Goal: Task Accomplishment & Management: Manage account settings

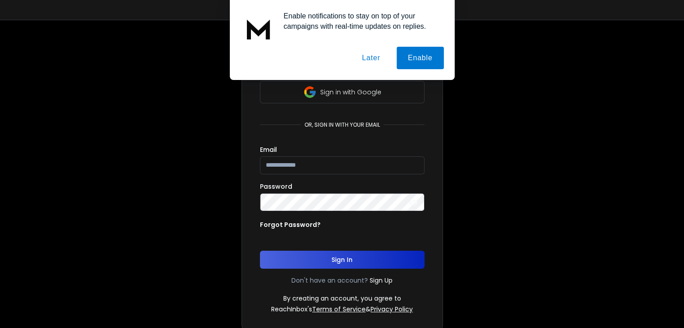
drag, startPoint x: 321, startPoint y: 162, endPoint x: 322, endPoint y: 157, distance: 5.0
click at [321, 162] on input "email" at bounding box center [342, 166] width 165 height 18
click at [371, 60] on button "Later" at bounding box center [371, 58] width 40 height 22
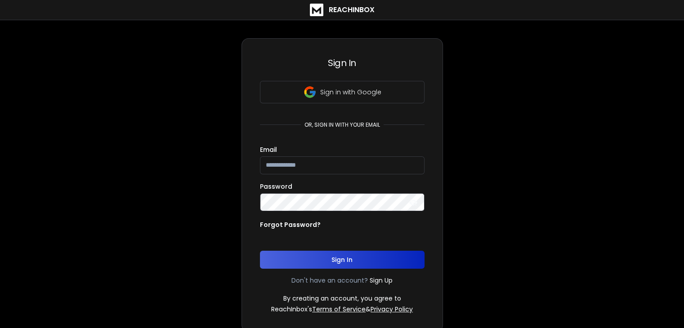
click at [349, 166] on input "email" at bounding box center [342, 166] width 165 height 18
type input "**********"
click at [343, 263] on button "Sign In" at bounding box center [342, 260] width 165 height 18
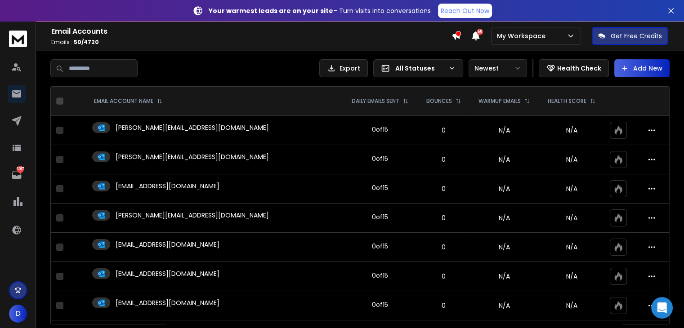
click at [646, 64] on button "Add New" at bounding box center [642, 68] width 55 height 18
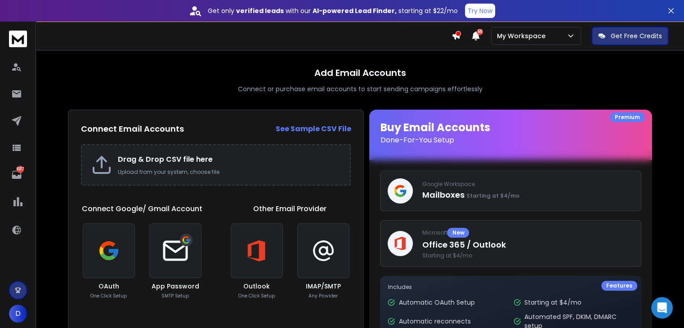
click at [278, 252] on div at bounding box center [257, 251] width 52 height 55
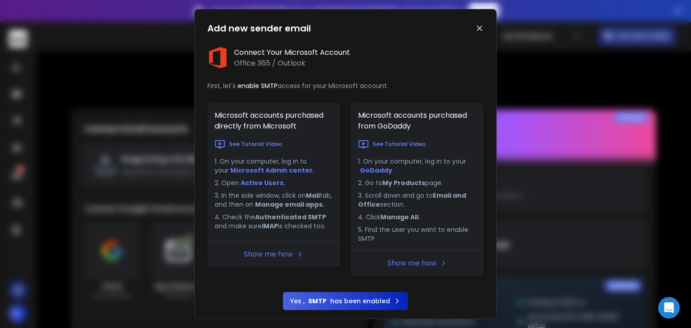
click at [333, 301] on button "Yes , SMTP has been enabled" at bounding box center [345, 301] width 125 height 18
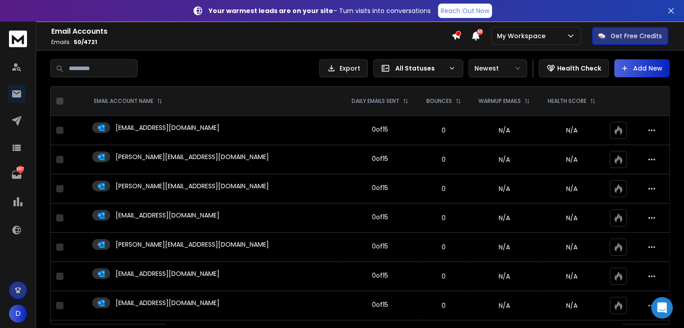
click at [642, 71] on button "Add New" at bounding box center [642, 68] width 55 height 18
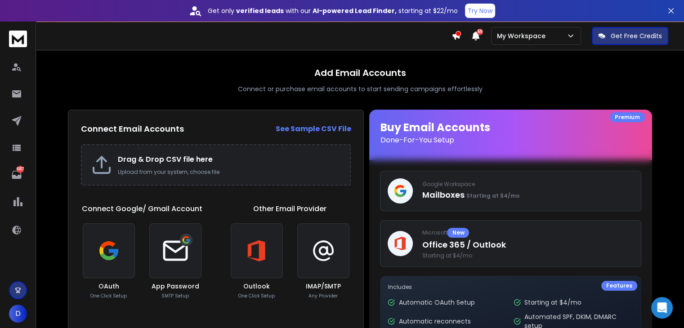
click at [256, 257] on icon at bounding box center [256, 251] width 21 height 21
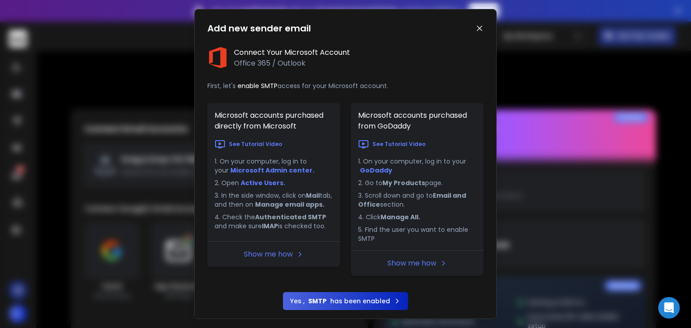
click at [320, 301] on b "SMTP" at bounding box center [317, 301] width 18 height 9
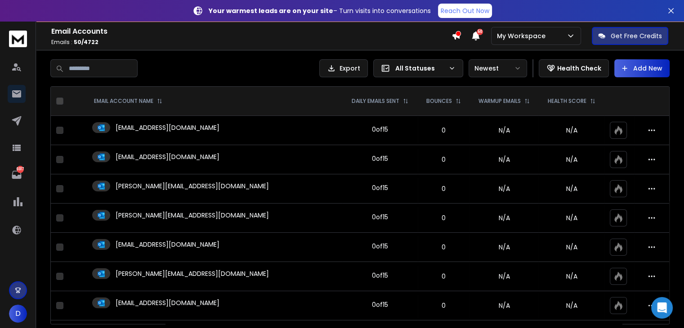
click at [629, 70] on button "Add New" at bounding box center [642, 68] width 55 height 18
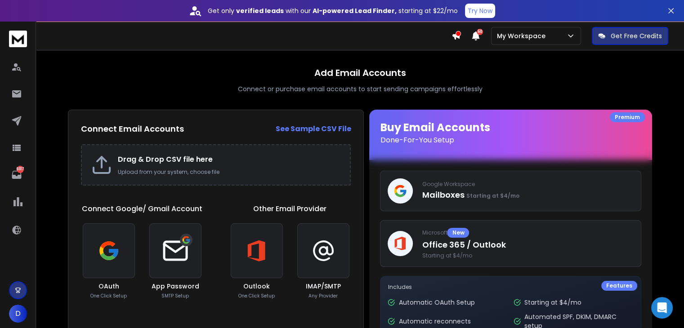
click at [271, 236] on div at bounding box center [257, 251] width 52 height 55
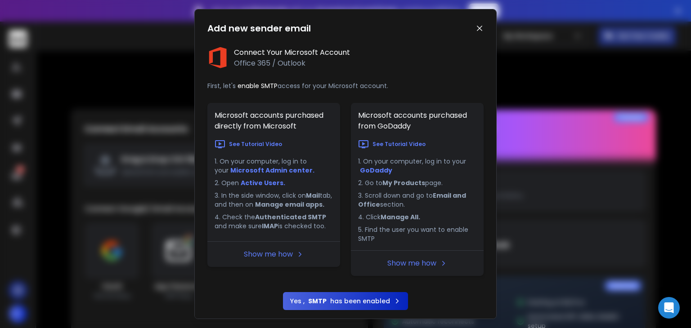
click at [337, 287] on div "Yes , SMTP has been enabled" at bounding box center [345, 297] width 276 height 25
click at [336, 298] on button "Yes , SMTP has been enabled" at bounding box center [345, 301] width 125 height 18
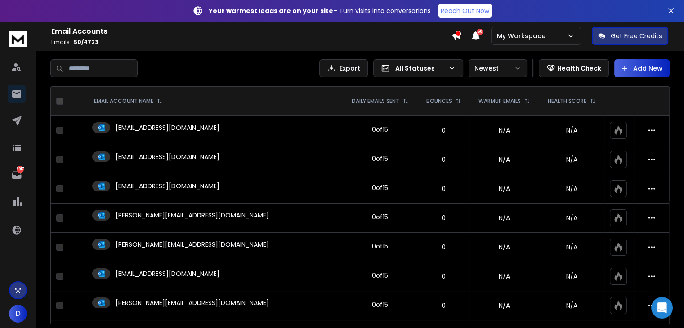
click at [636, 70] on button "Add New" at bounding box center [642, 68] width 55 height 18
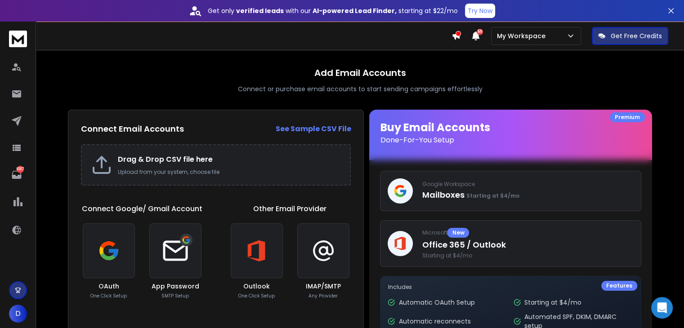
click at [250, 249] on icon at bounding box center [257, 250] width 18 height 21
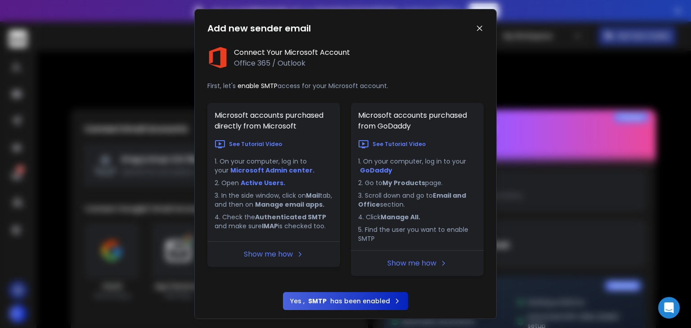
click at [314, 300] on b "SMTP" at bounding box center [317, 301] width 18 height 9
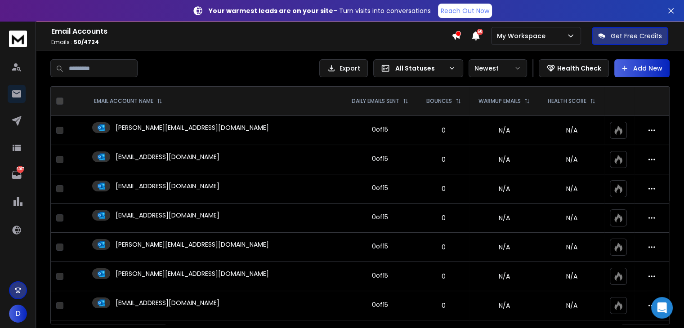
click at [635, 69] on button "Add New" at bounding box center [642, 68] width 55 height 18
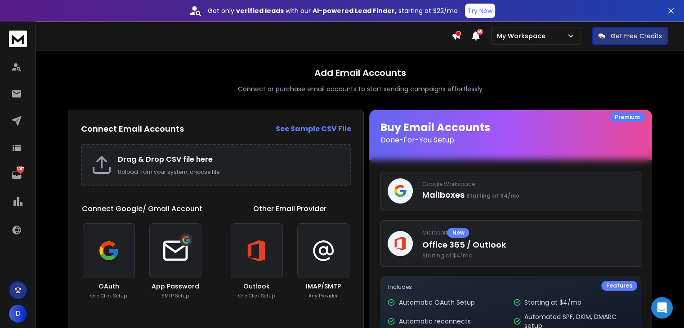
click at [256, 251] on icon at bounding box center [256, 251] width 21 height 21
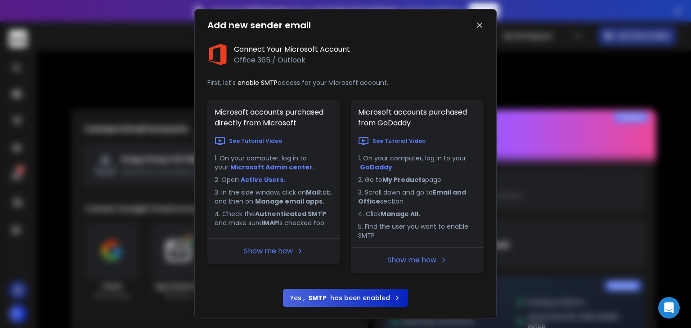
scroll to position [4, 0]
click at [309, 295] on button "Yes , SMTP has been enabled" at bounding box center [345, 298] width 125 height 18
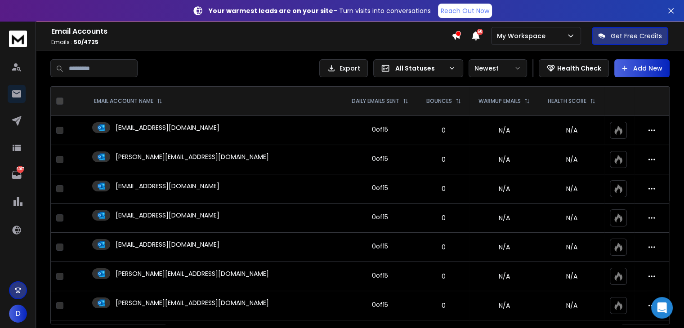
click at [632, 66] on button "Add New" at bounding box center [642, 68] width 55 height 18
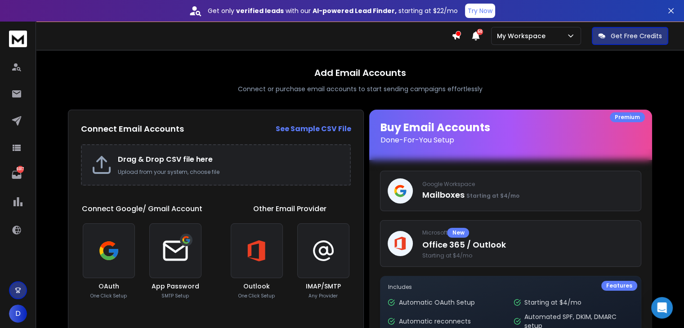
click at [265, 247] on icon at bounding box center [257, 250] width 18 height 21
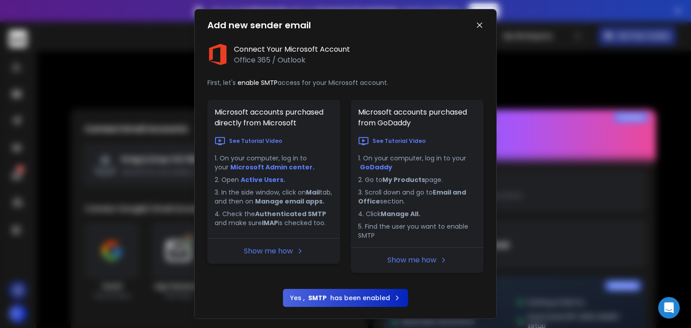
scroll to position [4, 0]
click at [336, 294] on button "Yes , SMTP has been enabled" at bounding box center [345, 298] width 125 height 18
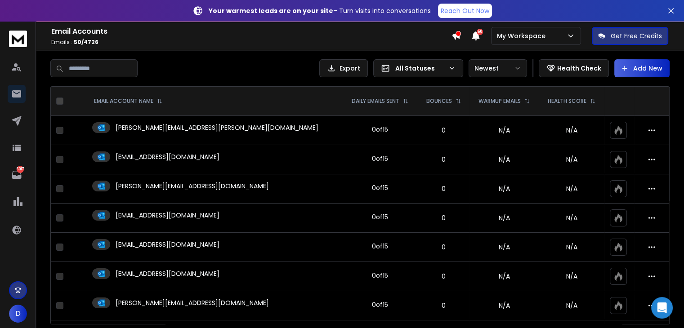
click at [645, 70] on button "Add New" at bounding box center [642, 68] width 55 height 18
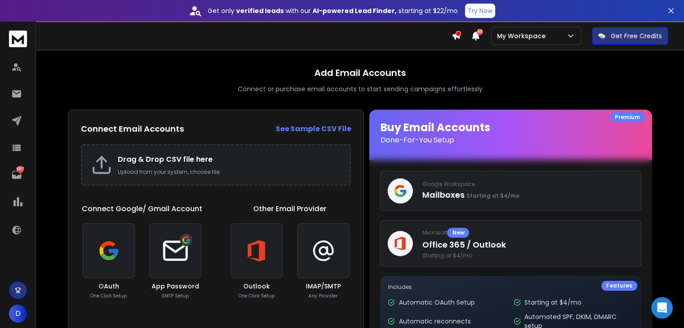
click at [261, 241] on icon at bounding box center [257, 250] width 18 height 21
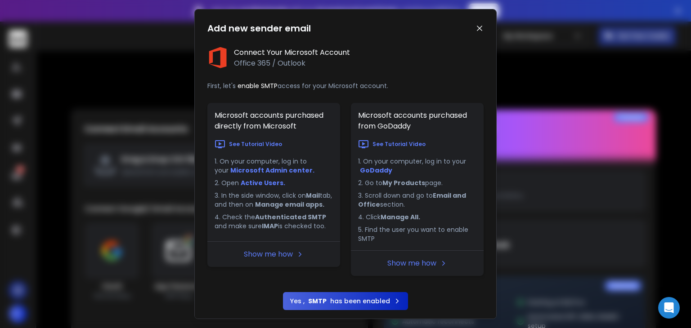
click at [310, 302] on b "SMTP" at bounding box center [317, 301] width 18 height 9
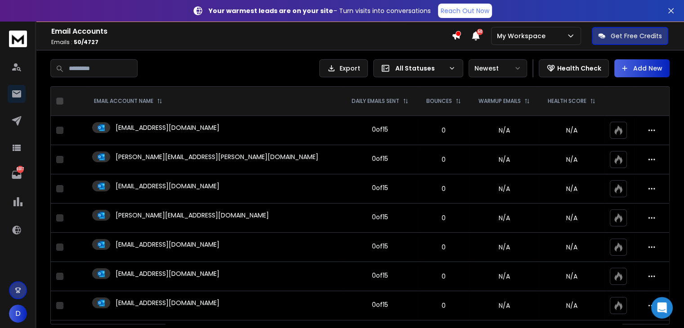
click at [639, 74] on button "Add New" at bounding box center [642, 68] width 55 height 18
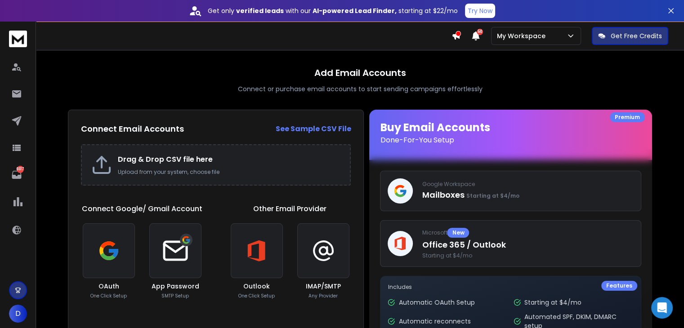
click at [262, 242] on icon at bounding box center [257, 250] width 18 height 21
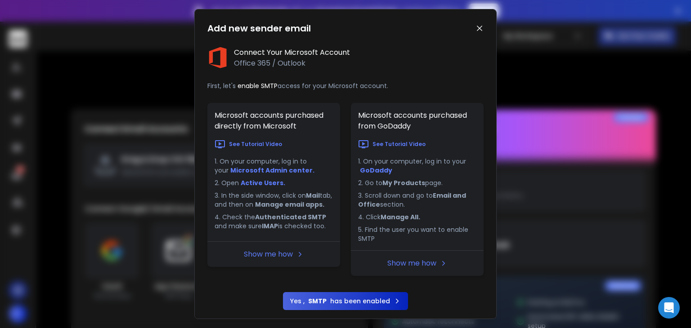
click at [309, 297] on button "Yes , SMTP has been enabled" at bounding box center [345, 301] width 125 height 18
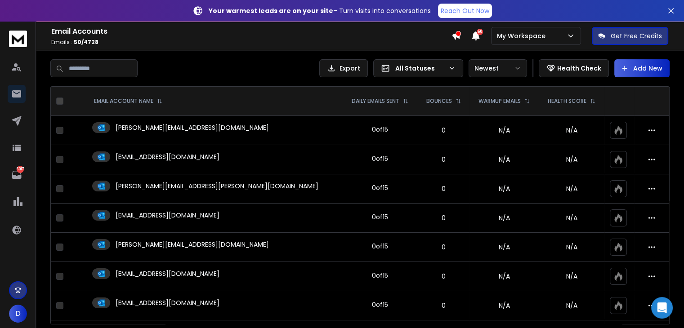
click at [638, 66] on button "Add New" at bounding box center [642, 68] width 55 height 18
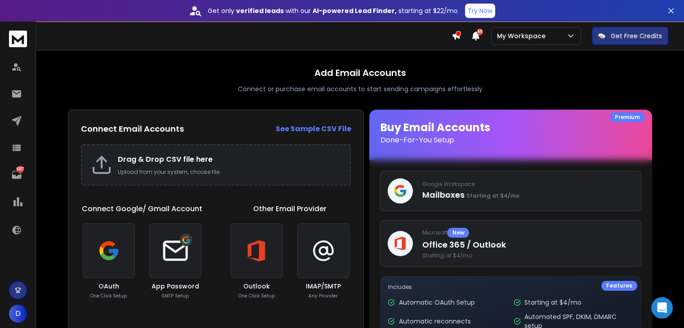
click at [277, 245] on div at bounding box center [257, 251] width 52 height 55
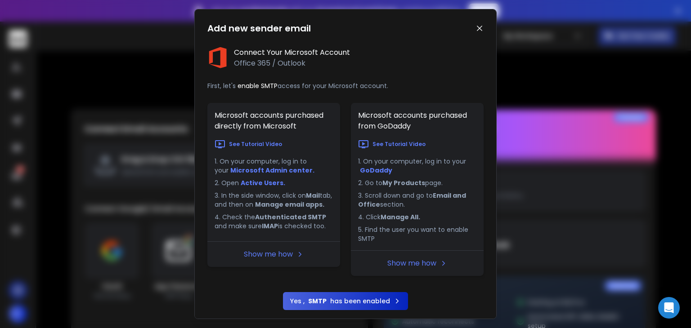
click at [312, 295] on button "Yes , SMTP has been enabled" at bounding box center [345, 301] width 125 height 18
click at [344, 301] on button "Yes , SMTP has been enabled" at bounding box center [345, 301] width 125 height 18
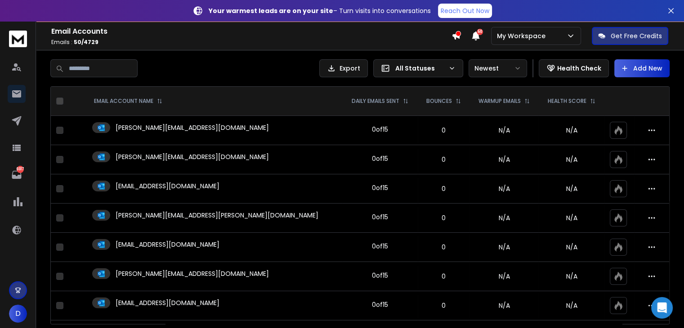
click at [639, 67] on button "Add New" at bounding box center [642, 68] width 55 height 18
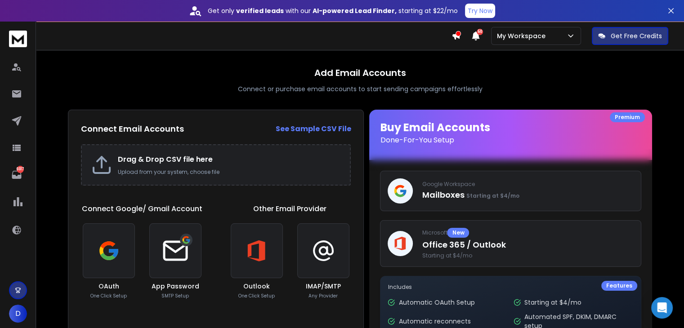
click at [264, 256] on icon at bounding box center [257, 250] width 18 height 21
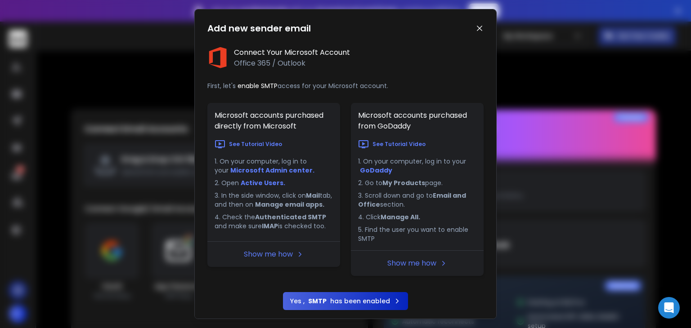
click at [312, 302] on b "SMTP" at bounding box center [317, 301] width 18 height 9
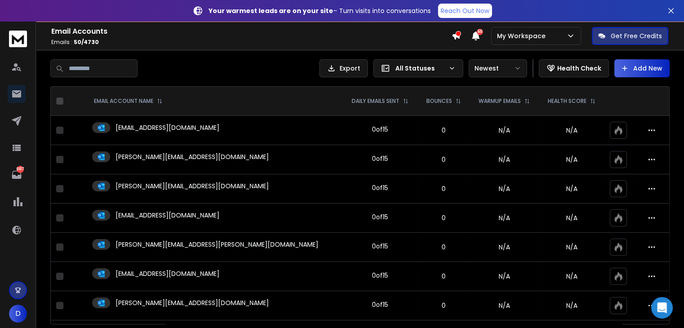
click at [638, 67] on button "Add New" at bounding box center [642, 68] width 55 height 18
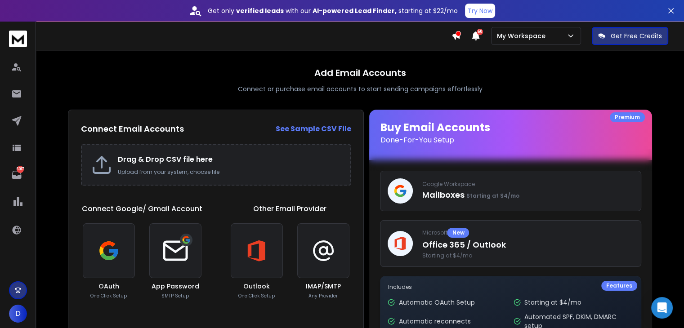
click at [269, 262] on div at bounding box center [257, 251] width 52 height 55
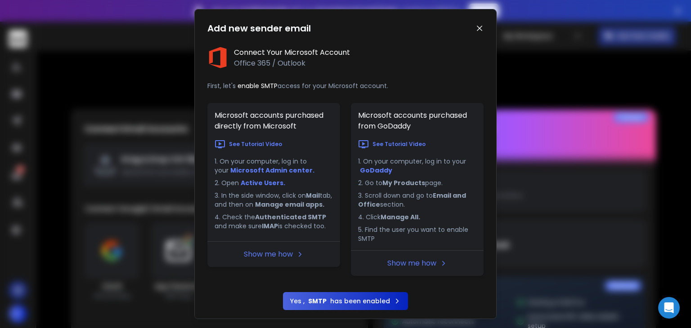
click at [318, 310] on button "Yes , SMTP has been enabled" at bounding box center [345, 301] width 125 height 18
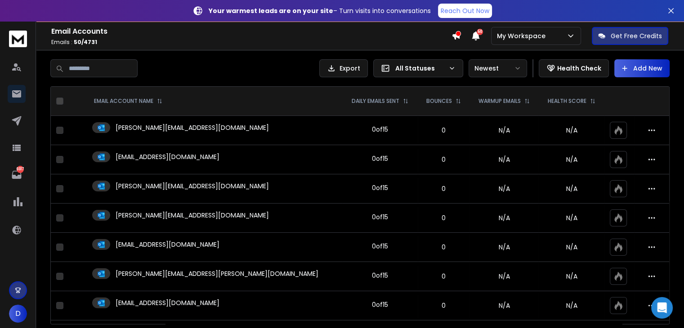
click at [633, 67] on button "Add New" at bounding box center [642, 68] width 55 height 18
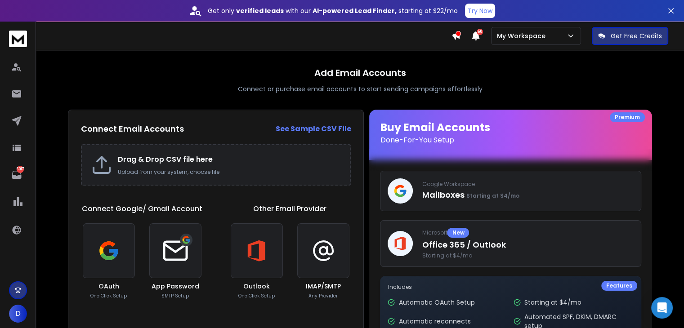
click at [261, 247] on icon at bounding box center [257, 250] width 18 height 21
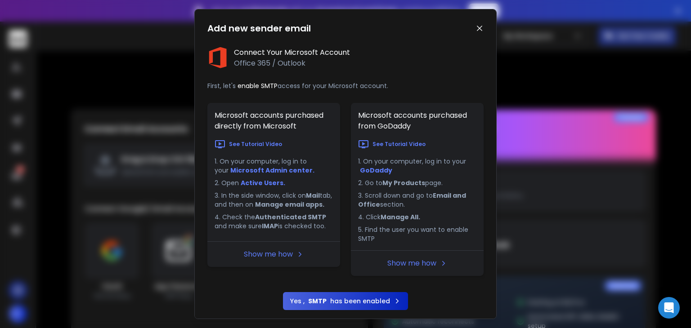
click at [323, 293] on button "Yes , SMTP has been enabled" at bounding box center [345, 301] width 125 height 18
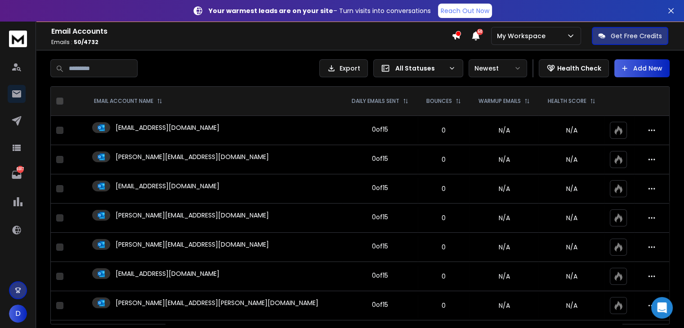
click at [625, 68] on icon at bounding box center [624, 68] width 5 height 5
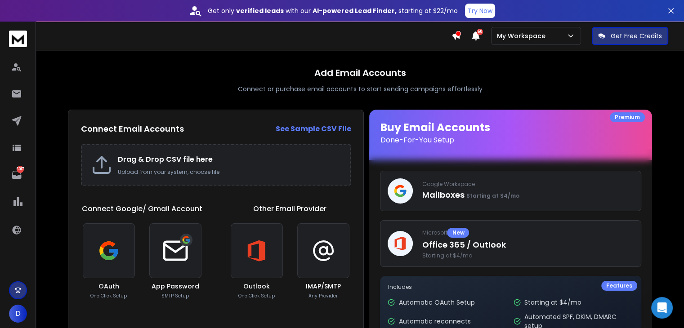
click at [262, 243] on icon at bounding box center [257, 250] width 18 height 21
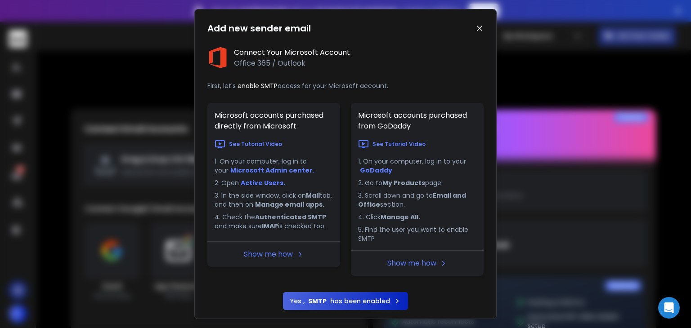
click at [327, 308] on button "Yes , SMTP has been enabled" at bounding box center [345, 301] width 125 height 18
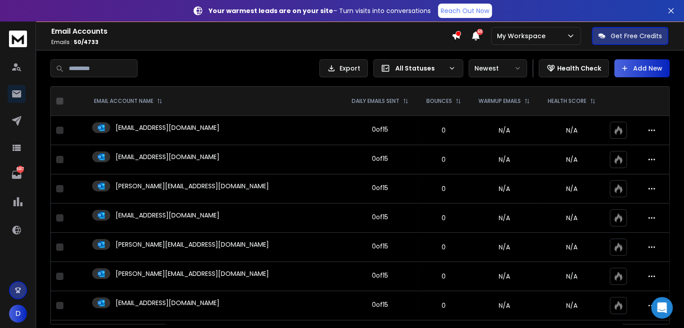
click at [646, 65] on button "Add New" at bounding box center [642, 68] width 55 height 18
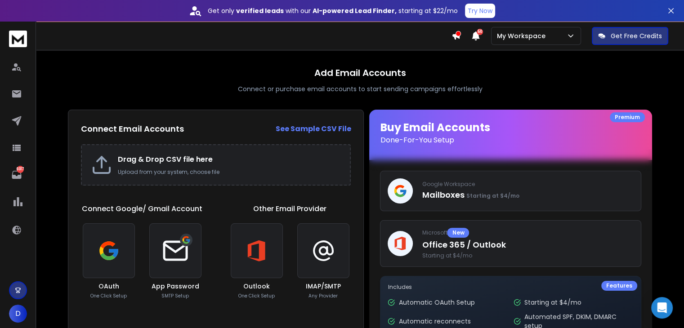
click at [265, 243] on icon at bounding box center [257, 250] width 18 height 21
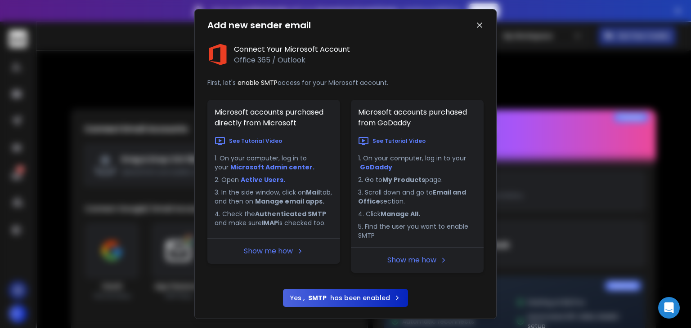
scroll to position [4, 0]
click at [311, 301] on b "SMTP" at bounding box center [317, 297] width 18 height 9
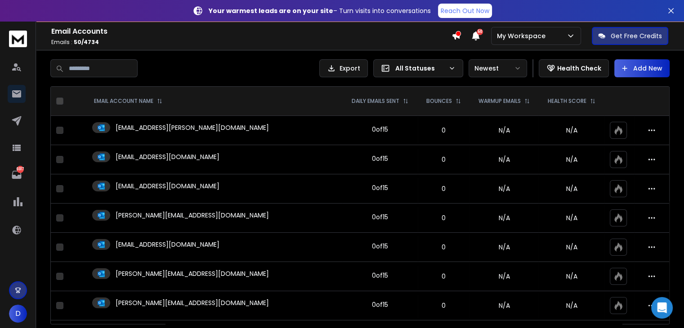
click at [641, 72] on button "Add New" at bounding box center [642, 68] width 55 height 18
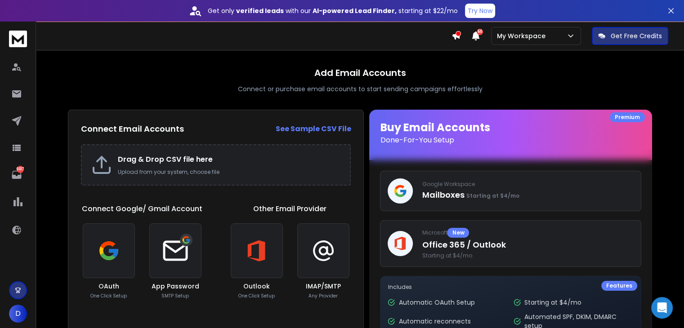
click at [275, 245] on div at bounding box center [257, 251] width 52 height 55
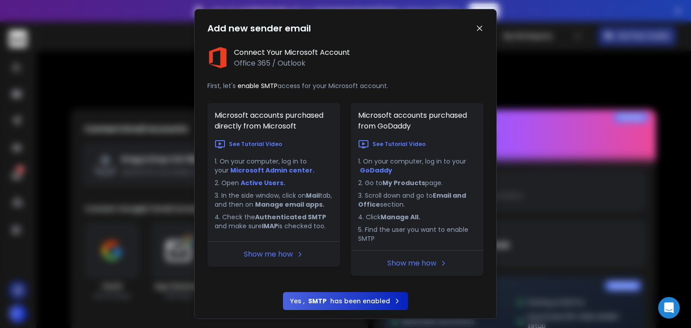
click at [325, 297] on b "SMTP" at bounding box center [317, 301] width 18 height 9
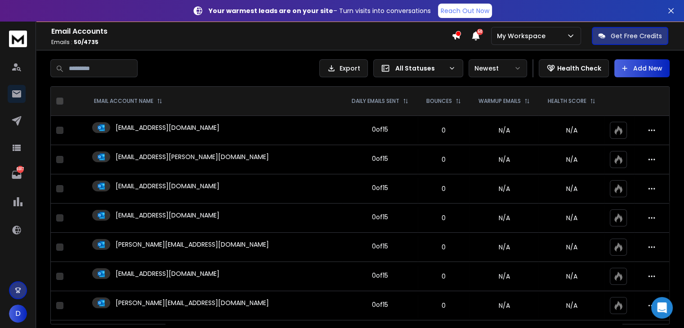
click at [658, 71] on button "Add New" at bounding box center [642, 68] width 55 height 18
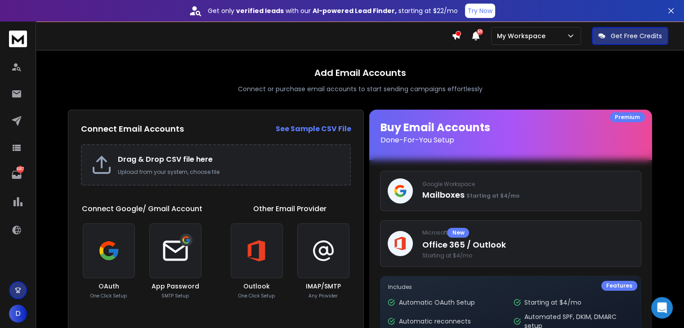
click at [263, 260] on icon at bounding box center [256, 251] width 21 height 21
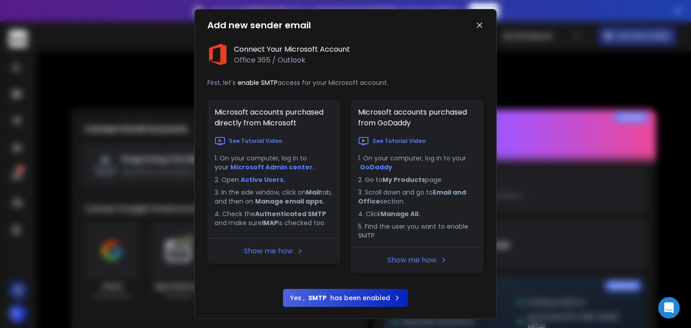
scroll to position [4, 0]
click at [306, 300] on button "Yes , SMTP has been enabled" at bounding box center [345, 298] width 125 height 18
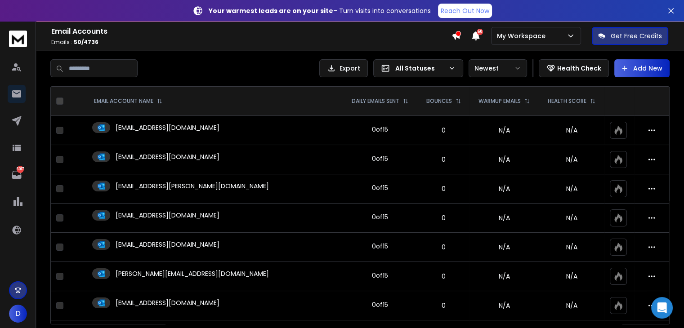
click at [651, 71] on button "Add New" at bounding box center [642, 68] width 55 height 18
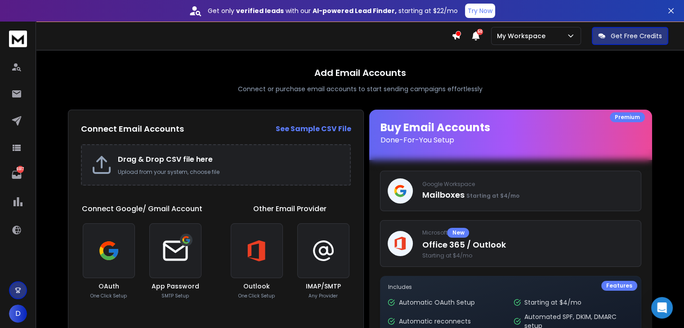
click at [274, 238] on div at bounding box center [257, 251] width 52 height 55
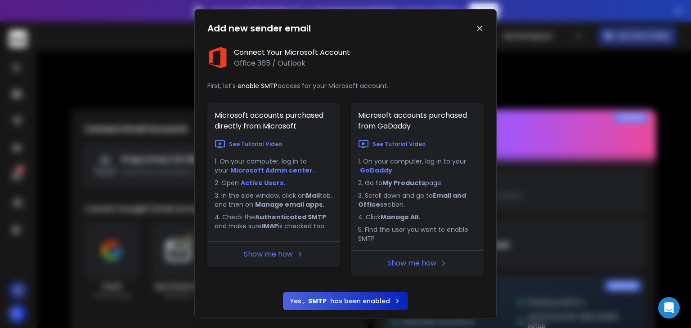
click at [307, 297] on button "Yes , SMTP has been enabled" at bounding box center [345, 301] width 125 height 18
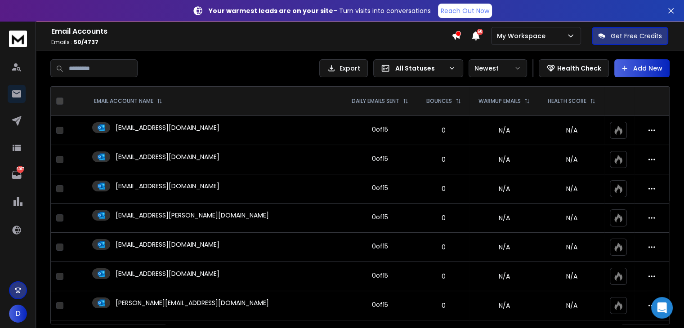
click at [655, 65] on button "Add New" at bounding box center [642, 68] width 55 height 18
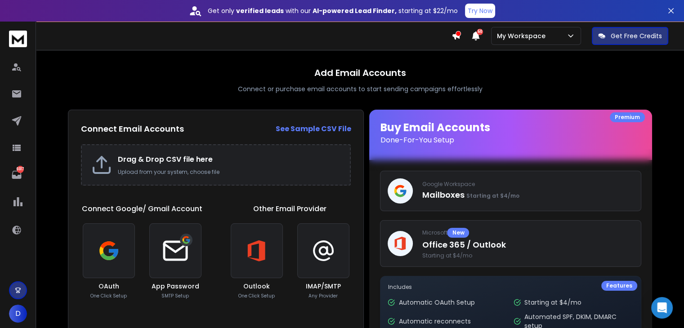
click at [275, 245] on div at bounding box center [257, 251] width 52 height 55
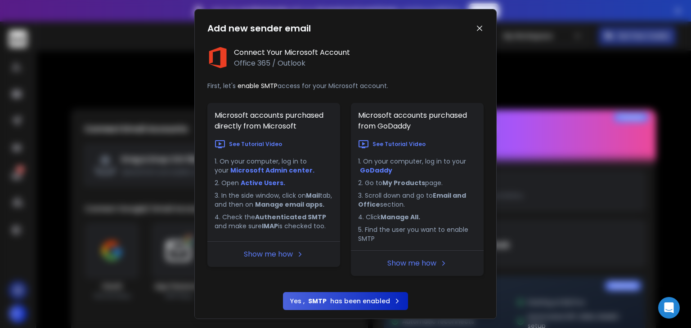
click at [326, 299] on b "SMTP" at bounding box center [317, 301] width 18 height 9
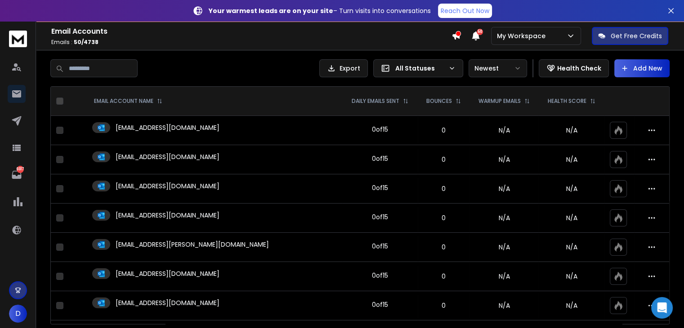
click at [642, 74] on button "Add New" at bounding box center [642, 68] width 55 height 18
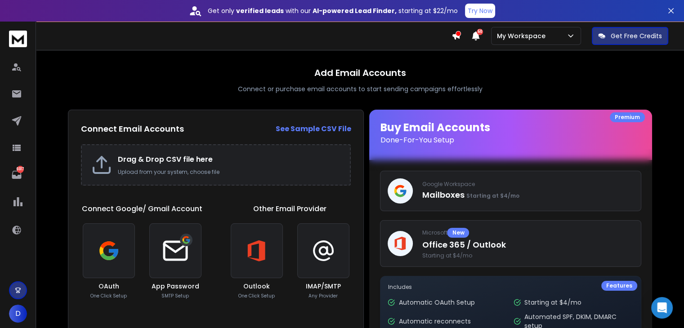
click at [269, 251] on div at bounding box center [257, 251] width 52 height 55
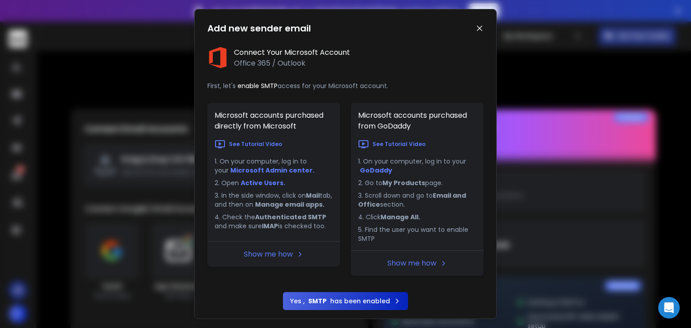
click at [321, 300] on b "SMTP" at bounding box center [317, 301] width 18 height 9
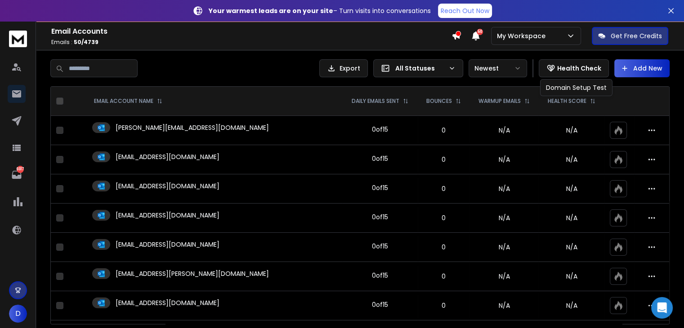
click at [621, 63] on button "Add New" at bounding box center [642, 68] width 55 height 18
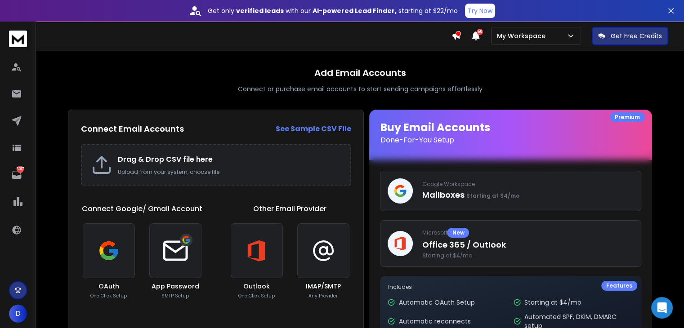
click at [275, 236] on div at bounding box center [257, 251] width 52 height 55
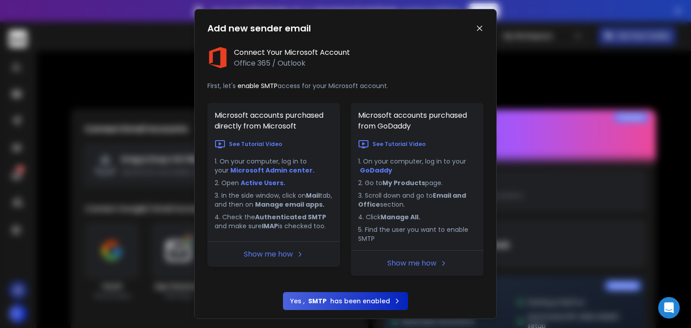
click at [326, 303] on b "SMTP" at bounding box center [317, 301] width 18 height 9
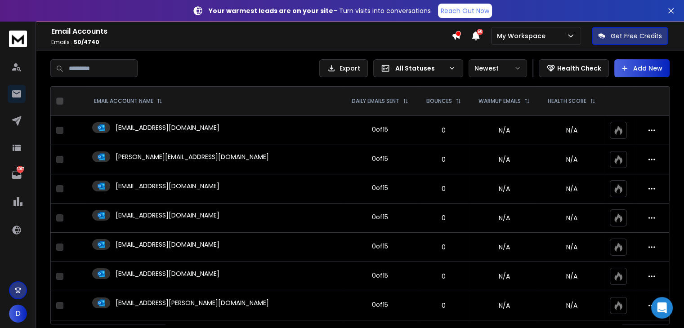
click at [646, 72] on button "Add New" at bounding box center [642, 68] width 55 height 18
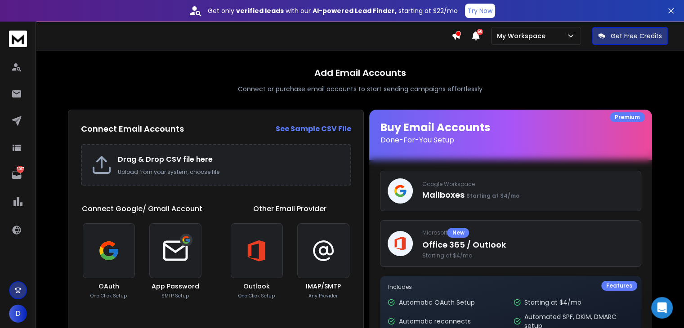
click at [273, 229] on div at bounding box center [257, 251] width 52 height 55
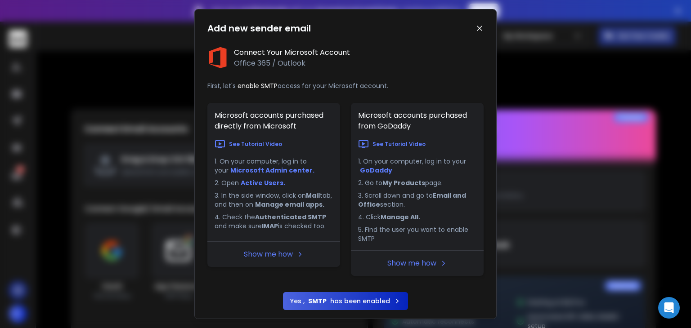
click at [329, 302] on button "Yes , SMTP has been enabled" at bounding box center [345, 301] width 125 height 18
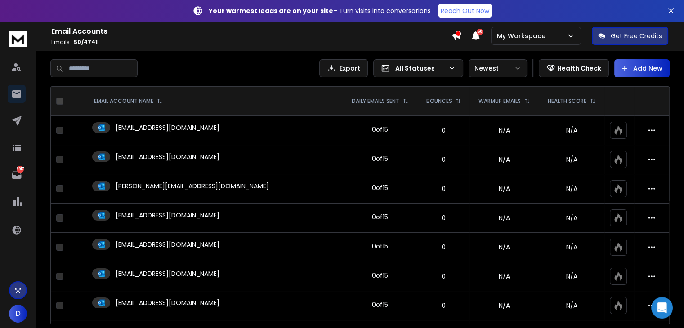
click at [629, 71] on button "Add New" at bounding box center [642, 68] width 55 height 18
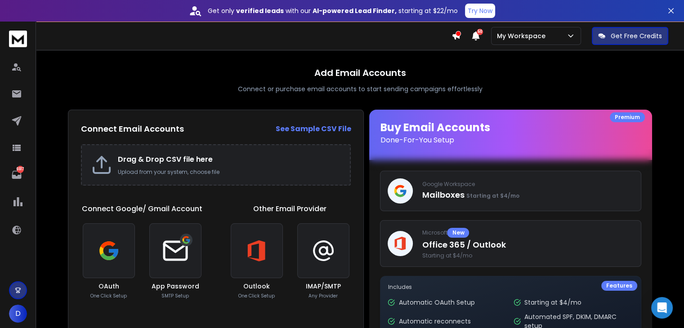
click at [257, 250] on icon at bounding box center [256, 251] width 21 height 21
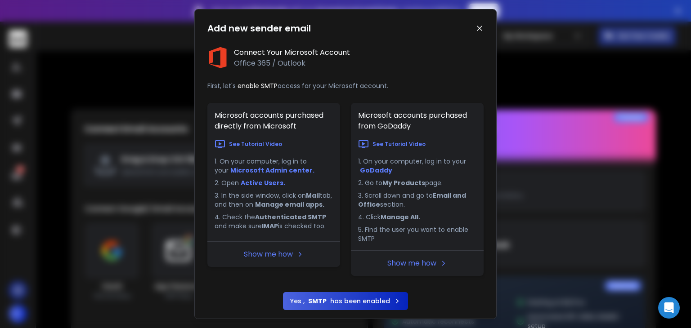
click at [334, 296] on button "Yes , SMTP has been enabled" at bounding box center [345, 301] width 125 height 18
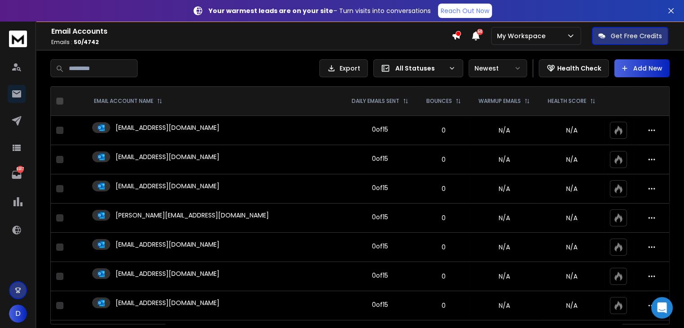
click at [635, 70] on button "Add New" at bounding box center [642, 68] width 55 height 18
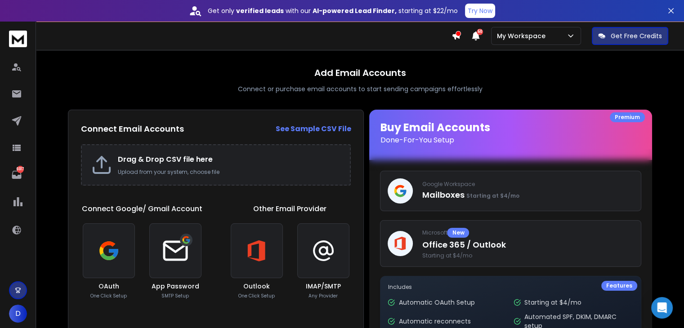
click at [254, 256] on icon at bounding box center [256, 251] width 21 height 21
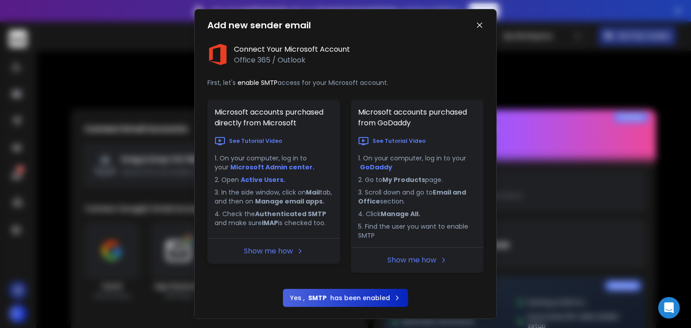
scroll to position [4, 0]
click at [351, 297] on button "Yes , SMTP has been enabled" at bounding box center [345, 298] width 125 height 18
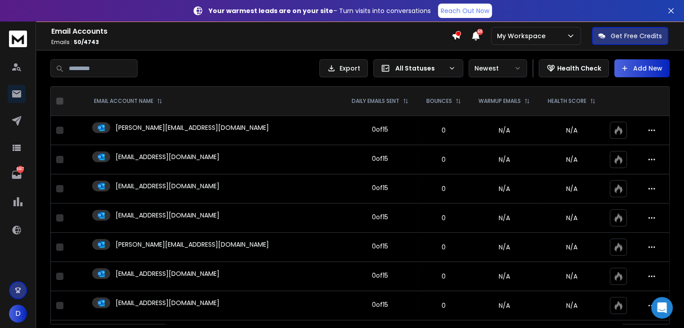
click at [655, 65] on button "Add New" at bounding box center [642, 68] width 55 height 18
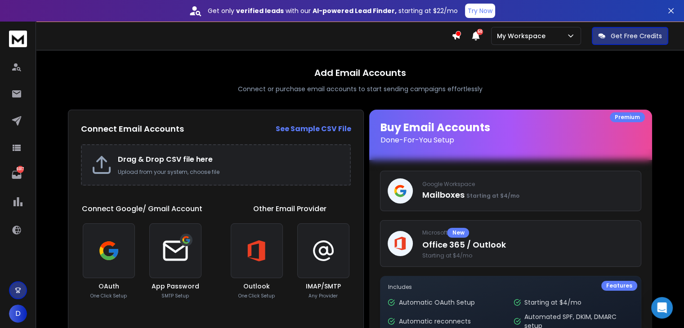
click at [273, 256] on div at bounding box center [257, 251] width 52 height 55
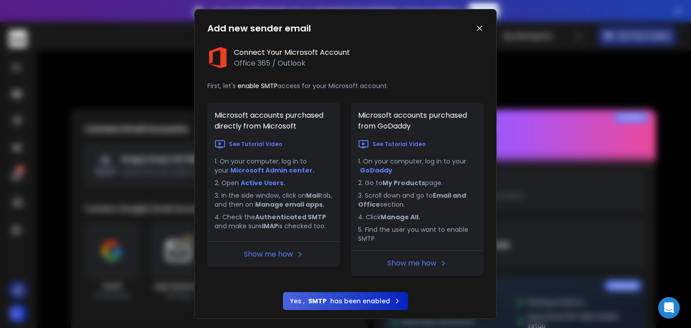
click at [336, 304] on button "Yes , SMTP has been enabled" at bounding box center [345, 301] width 125 height 18
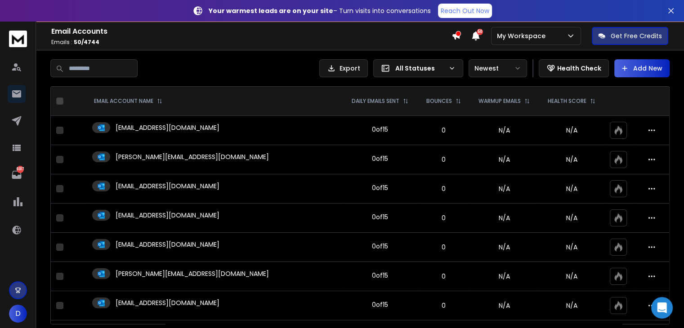
click at [634, 67] on button "Add New" at bounding box center [642, 68] width 55 height 18
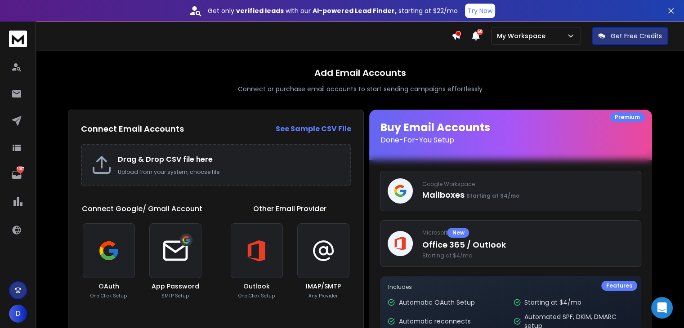
click at [242, 238] on div at bounding box center [257, 251] width 52 height 55
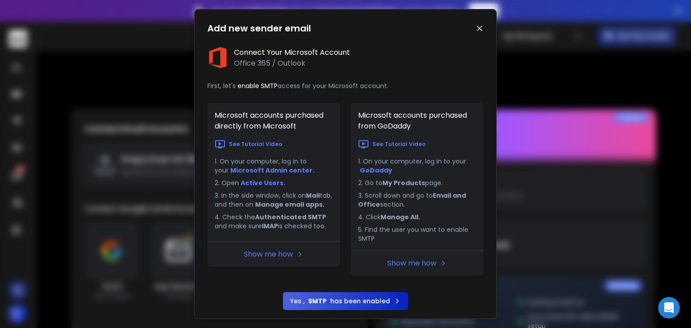
click at [315, 305] on b "SMTP" at bounding box center [317, 301] width 18 height 9
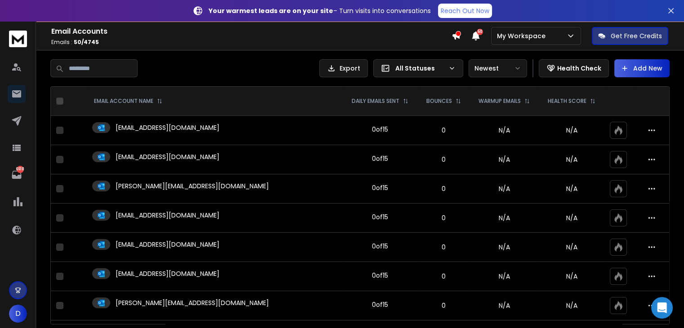
click at [656, 67] on button "Add New" at bounding box center [642, 68] width 55 height 18
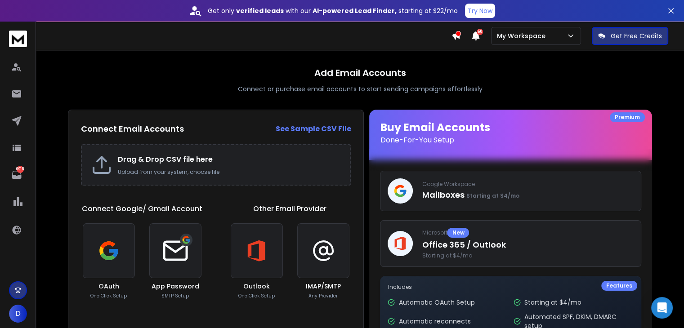
click at [259, 237] on div at bounding box center [257, 251] width 52 height 55
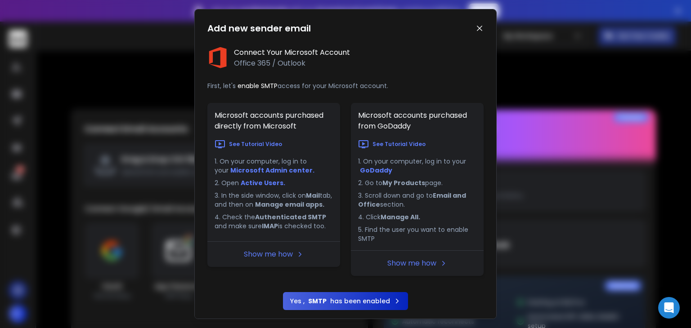
click at [312, 298] on b "SMTP" at bounding box center [317, 301] width 18 height 9
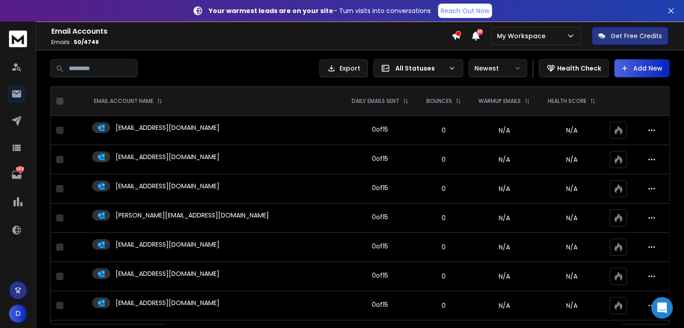
click at [654, 63] on button "Add New" at bounding box center [642, 68] width 55 height 18
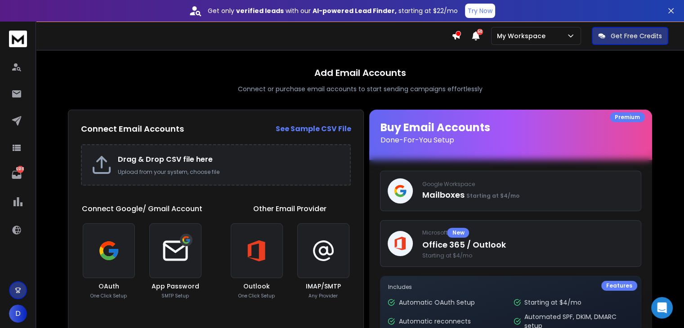
click at [277, 247] on div at bounding box center [257, 251] width 52 height 55
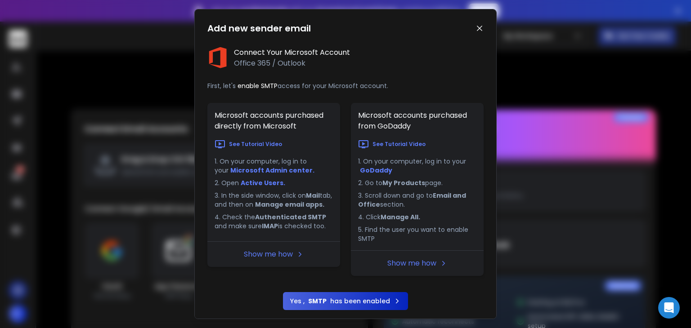
click at [319, 310] on button "Yes , SMTP has been enabled" at bounding box center [345, 301] width 125 height 18
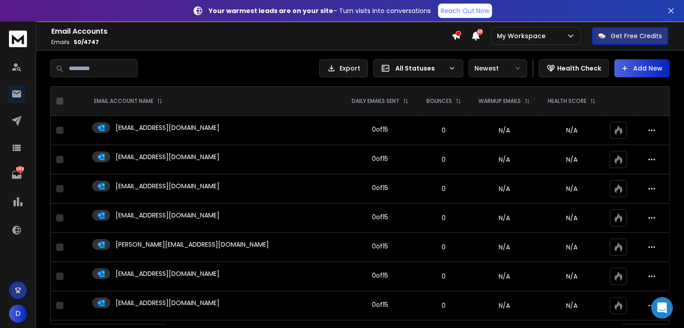
click at [633, 67] on button "Add New" at bounding box center [642, 68] width 55 height 18
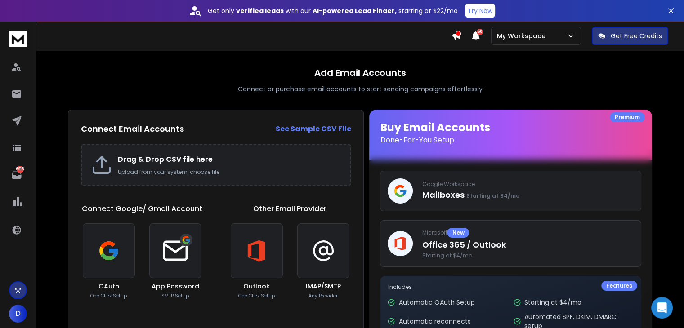
click at [256, 247] on icon at bounding box center [256, 251] width 21 height 21
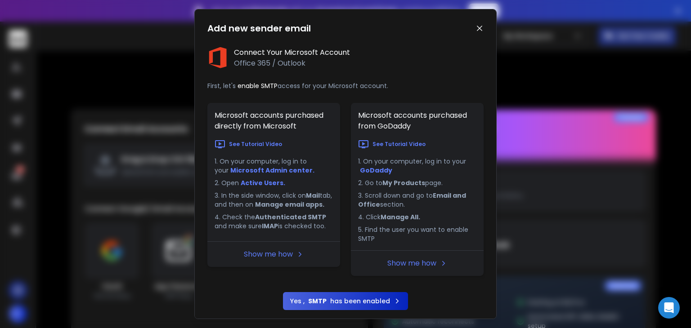
click at [337, 296] on button "Yes , SMTP has been enabled" at bounding box center [345, 301] width 125 height 18
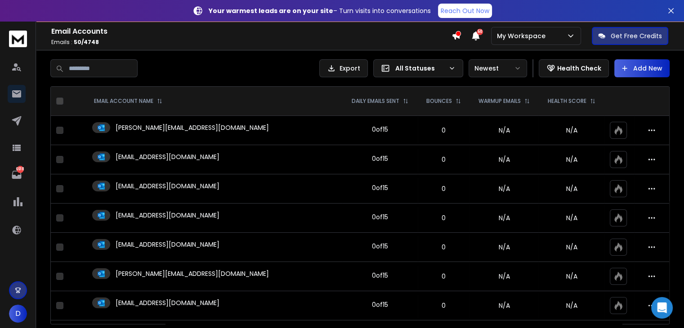
click at [637, 60] on button "Add New" at bounding box center [642, 68] width 55 height 18
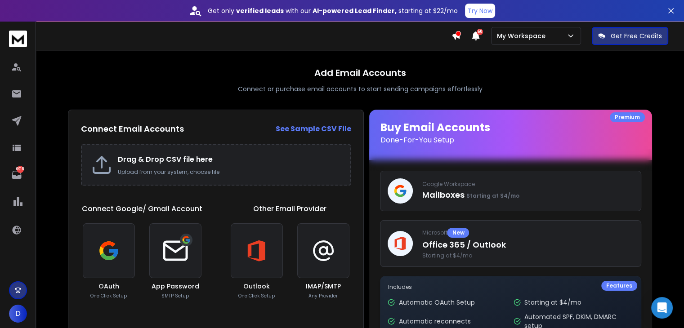
click at [270, 258] on div at bounding box center [257, 251] width 52 height 55
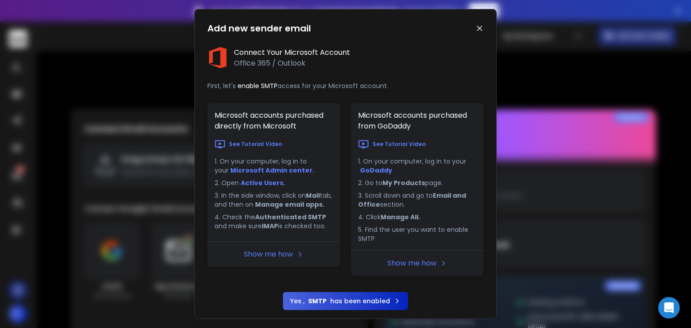
click at [336, 303] on button "Yes , SMTP has been enabled" at bounding box center [345, 301] width 125 height 18
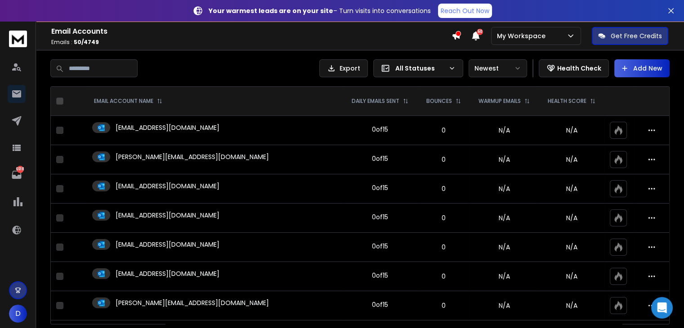
click at [629, 63] on button "Add New" at bounding box center [642, 68] width 55 height 18
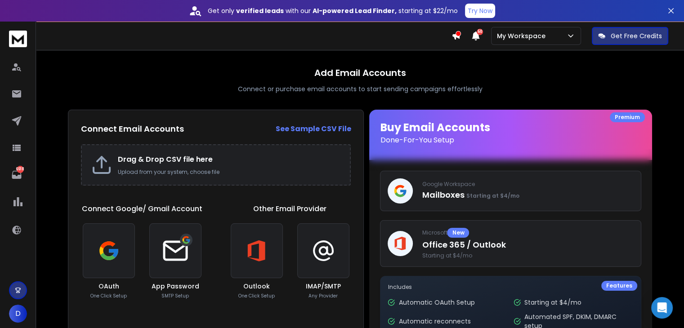
click at [258, 251] on icon at bounding box center [256, 251] width 21 height 21
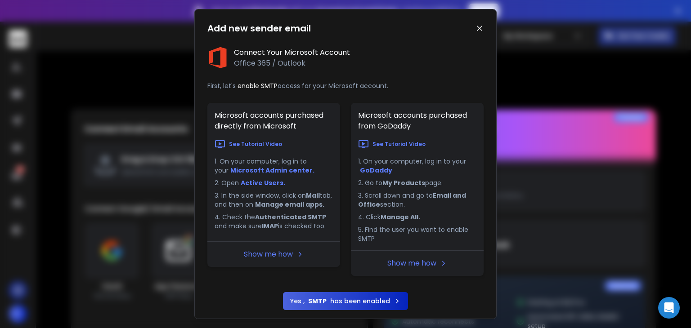
click at [310, 302] on b "SMTP" at bounding box center [317, 301] width 18 height 9
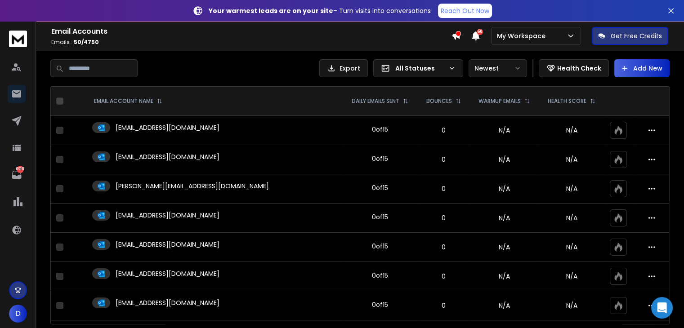
click at [651, 66] on button "Add New" at bounding box center [642, 68] width 55 height 18
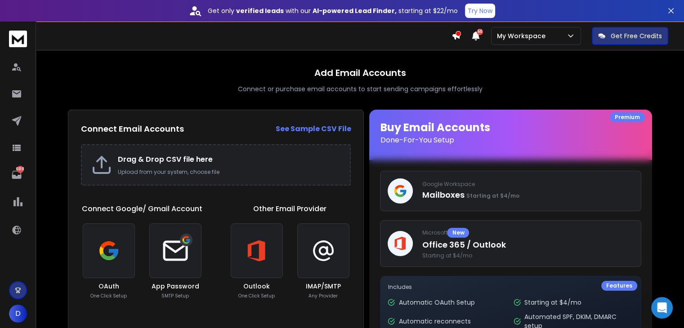
click at [276, 249] on div at bounding box center [257, 251] width 52 height 55
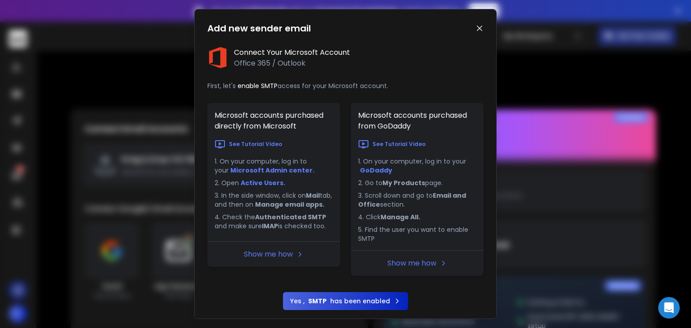
click at [326, 296] on button "Yes , SMTP has been enabled" at bounding box center [345, 301] width 125 height 18
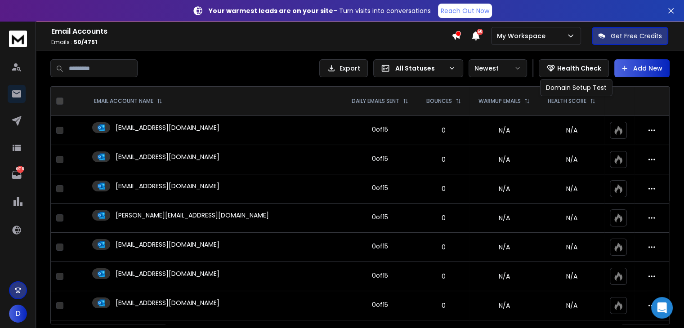
click at [632, 61] on button "Add New" at bounding box center [642, 68] width 55 height 18
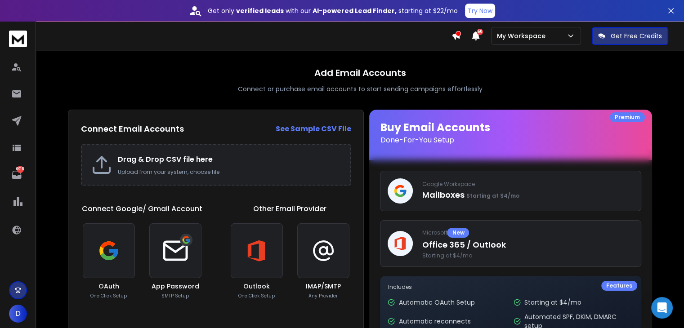
click at [263, 251] on icon at bounding box center [257, 250] width 18 height 21
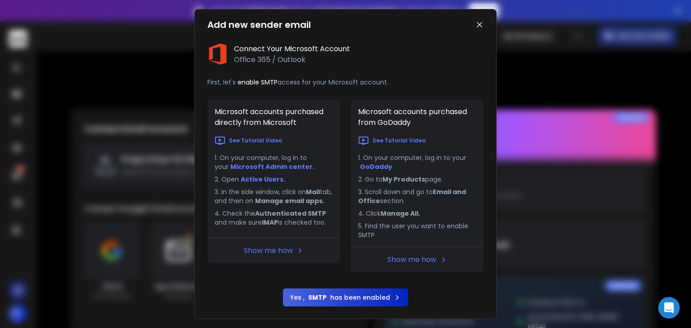
scroll to position [4, 0]
click at [328, 301] on button "Yes , SMTP has been enabled" at bounding box center [345, 298] width 125 height 18
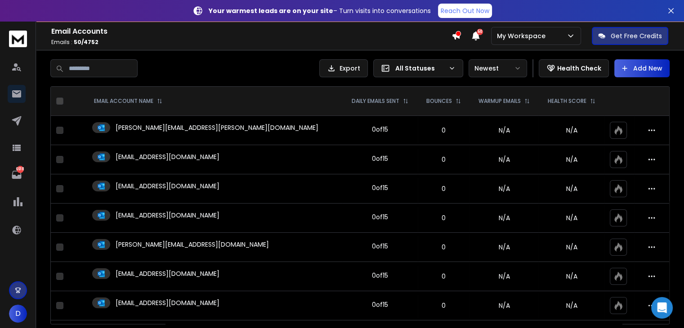
click at [632, 67] on button "Add New" at bounding box center [642, 68] width 55 height 18
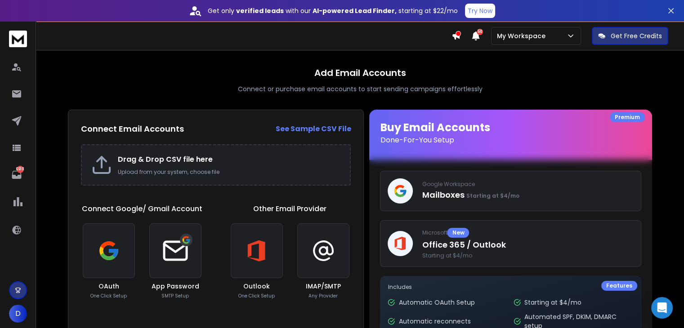
click at [268, 261] on div at bounding box center [257, 250] width 22 height 25
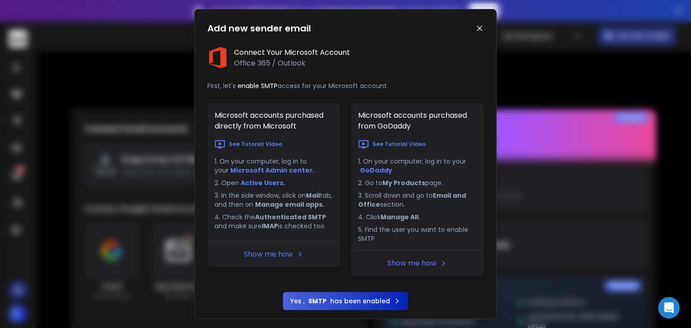
scroll to position [4, 0]
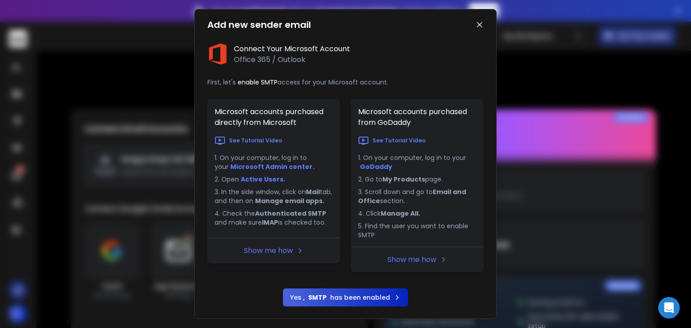
click at [310, 289] on button "Yes , SMTP has been enabled" at bounding box center [345, 298] width 125 height 18
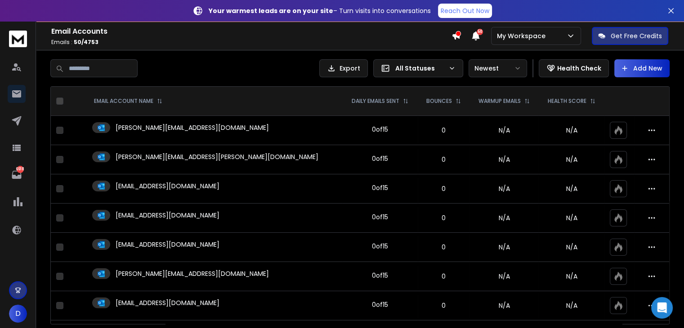
click at [619, 67] on button "Add New" at bounding box center [642, 68] width 55 height 18
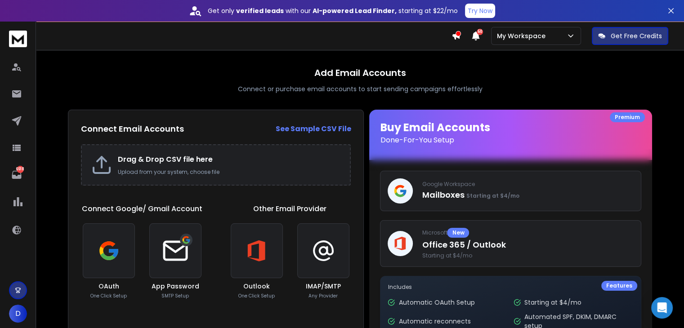
click at [259, 250] on icon at bounding box center [256, 251] width 21 height 21
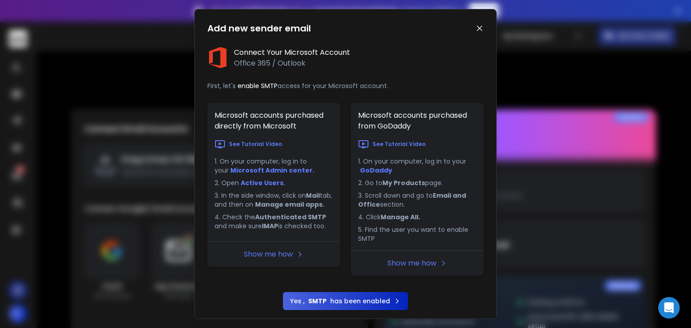
click at [307, 297] on button "Yes , SMTP has been enabled" at bounding box center [345, 301] width 125 height 18
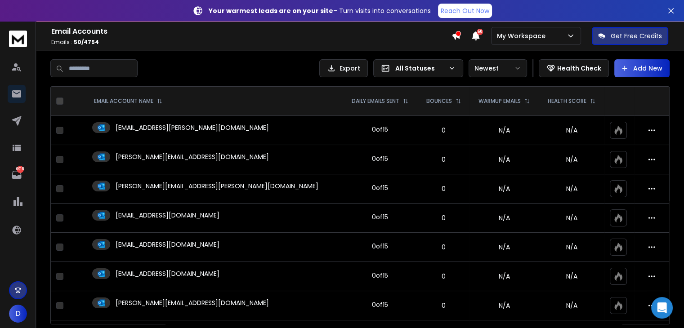
click at [654, 61] on button "Add New" at bounding box center [642, 68] width 55 height 18
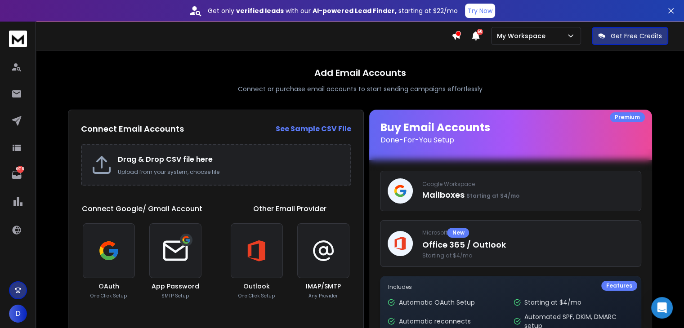
click at [268, 254] on div at bounding box center [257, 250] width 22 height 25
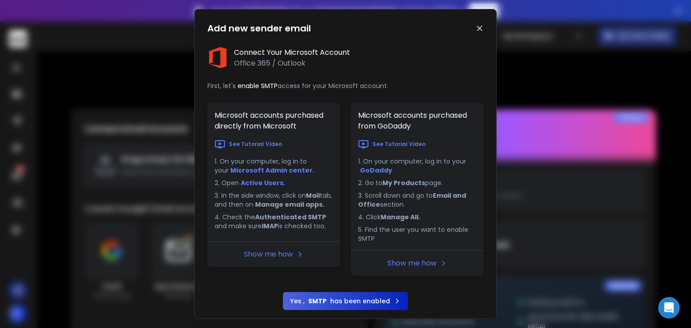
click at [331, 304] on button "Yes , SMTP has been enabled" at bounding box center [345, 301] width 125 height 18
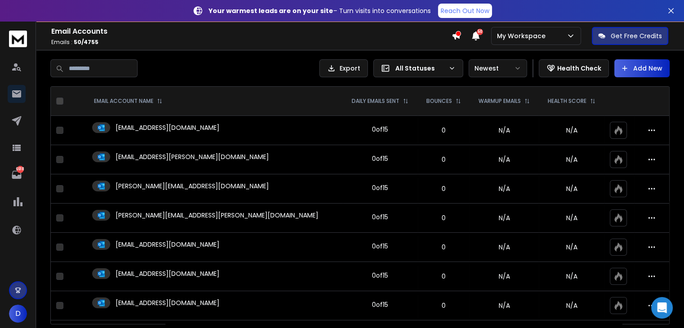
click at [621, 67] on button "Add New" at bounding box center [642, 68] width 55 height 18
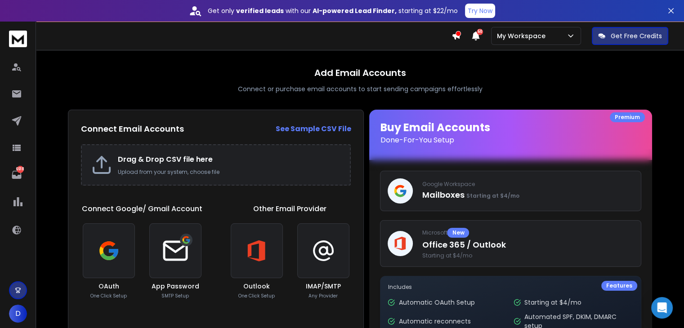
click at [265, 236] on div at bounding box center [257, 251] width 52 height 55
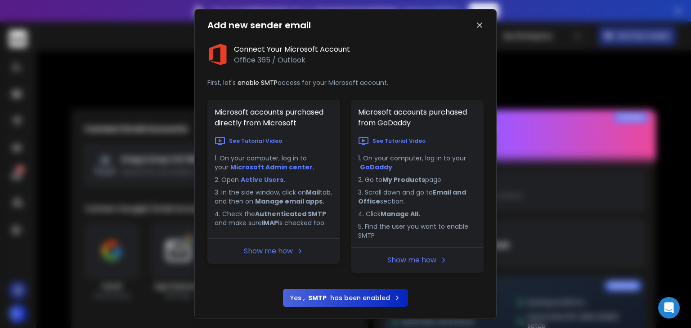
scroll to position [4, 0]
click at [328, 296] on button "Yes , SMTP has been enabled" at bounding box center [345, 298] width 125 height 18
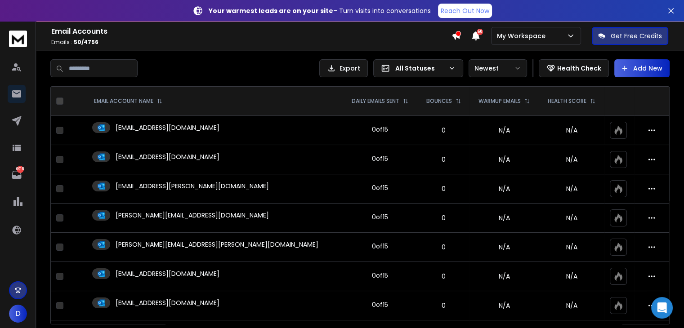
click at [630, 70] on button "Add New" at bounding box center [642, 68] width 55 height 18
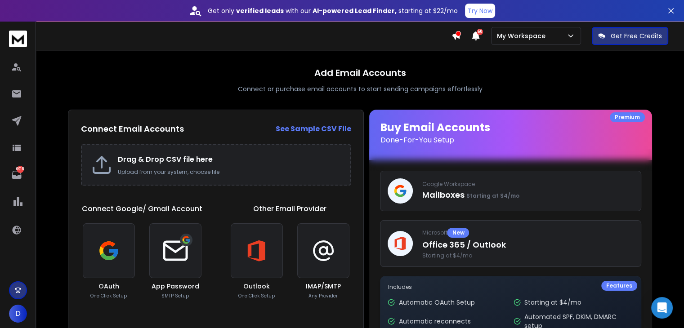
click at [259, 258] on icon at bounding box center [256, 251] width 21 height 21
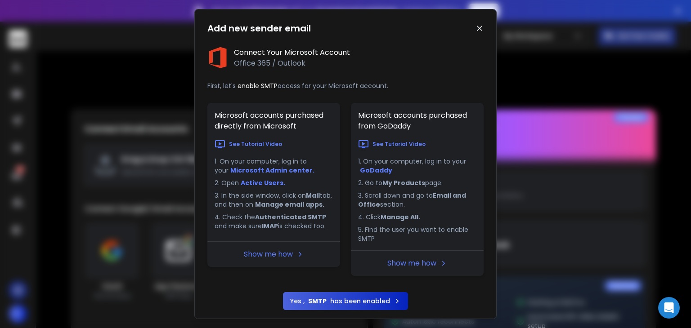
click at [333, 299] on button "Yes , SMTP has been enabled" at bounding box center [345, 301] width 125 height 18
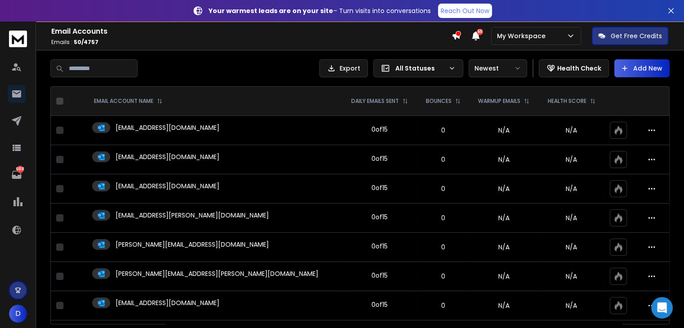
click at [624, 66] on icon at bounding box center [625, 68] width 6 height 6
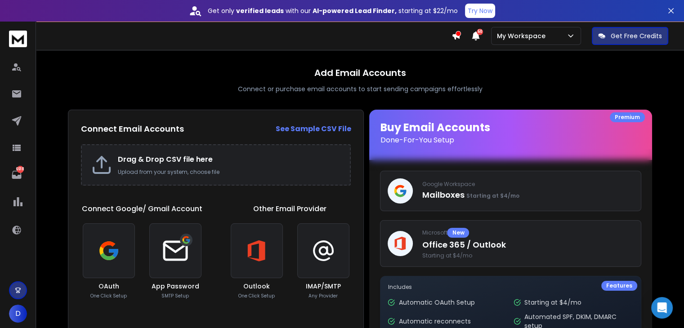
click at [257, 256] on icon at bounding box center [256, 251] width 21 height 21
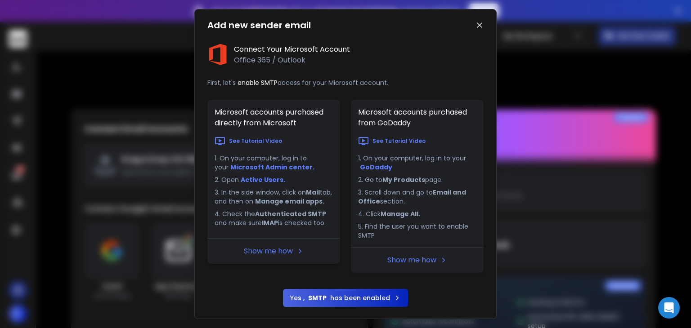
scroll to position [4, 0]
click at [321, 299] on b "SMTP" at bounding box center [317, 297] width 18 height 9
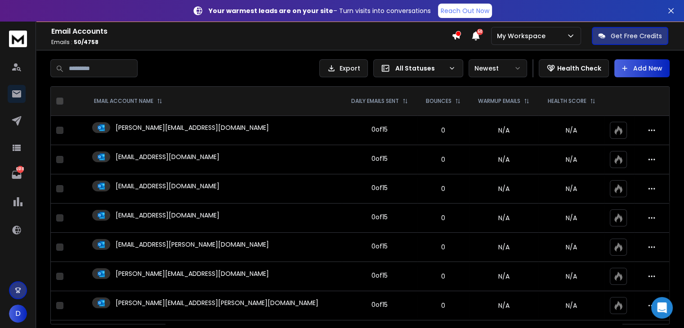
click at [628, 69] on button "Add New" at bounding box center [642, 68] width 55 height 18
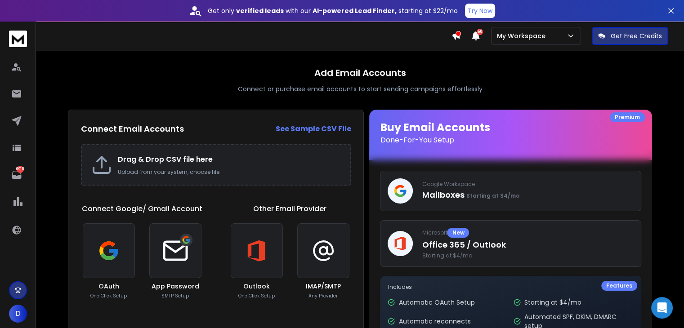
click at [259, 255] on icon at bounding box center [256, 251] width 21 height 21
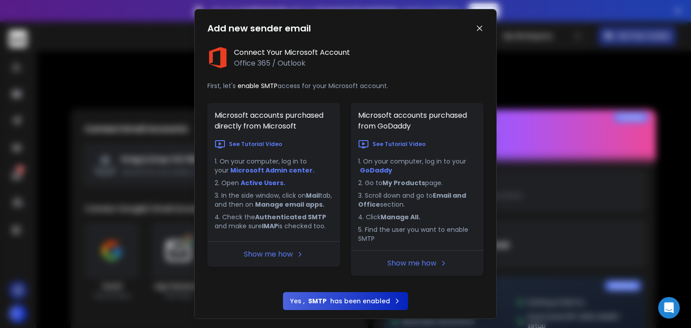
click at [590, 90] on div "Add new sender email Connect Your Microsoft Account Office 365 / Outlook First,…" at bounding box center [345, 164] width 691 height 328
click at [473, 30] on div "Add new sender email" at bounding box center [345, 28] width 276 height 13
click at [480, 26] on icon at bounding box center [480, 28] width 8 height 8
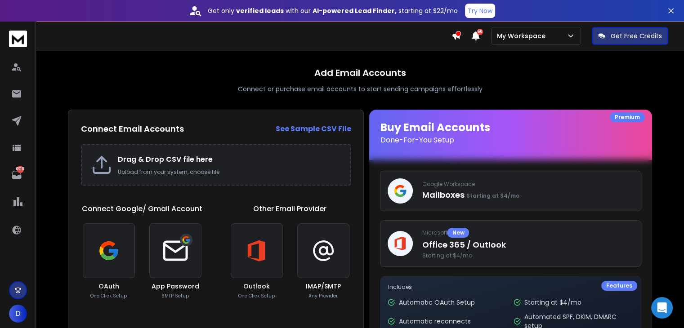
click at [257, 231] on div at bounding box center [257, 251] width 52 height 55
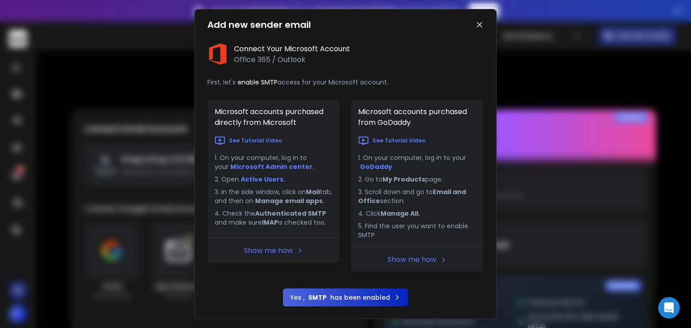
scroll to position [4, 0]
click at [328, 308] on div "Add new sender email Connect Your Microsoft Account Office 365 / Outlook First,…" at bounding box center [345, 164] width 302 height 310
click at [333, 296] on button "Yes , SMTP has been enabled" at bounding box center [345, 298] width 125 height 18
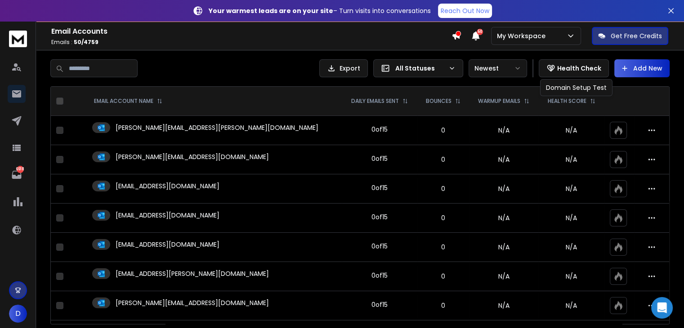
click at [631, 72] on button "Add New" at bounding box center [642, 68] width 55 height 18
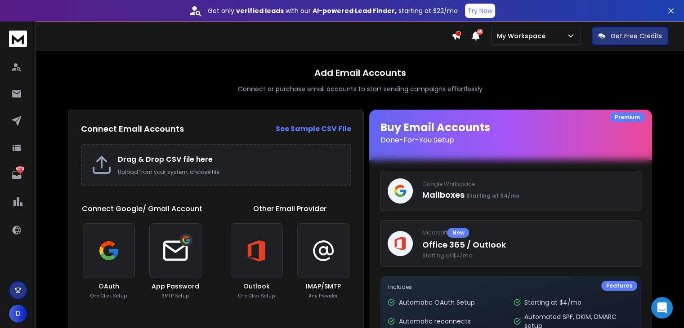
click at [267, 251] on icon at bounding box center [256, 251] width 21 height 21
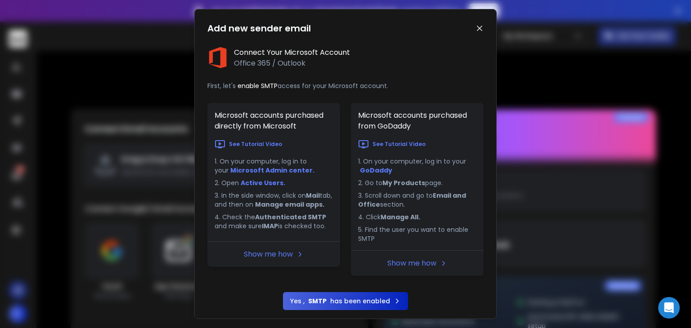
click at [314, 297] on b "SMTP" at bounding box center [317, 301] width 18 height 9
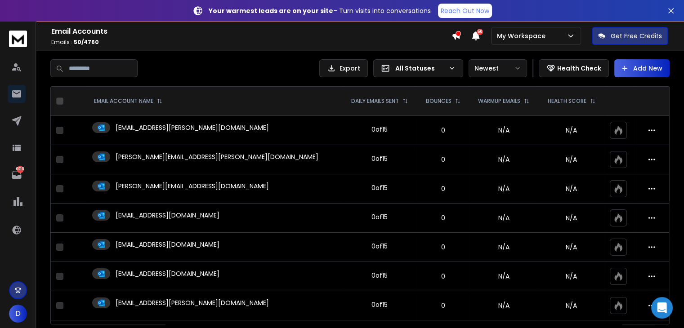
click at [627, 70] on icon at bounding box center [625, 68] width 6 height 6
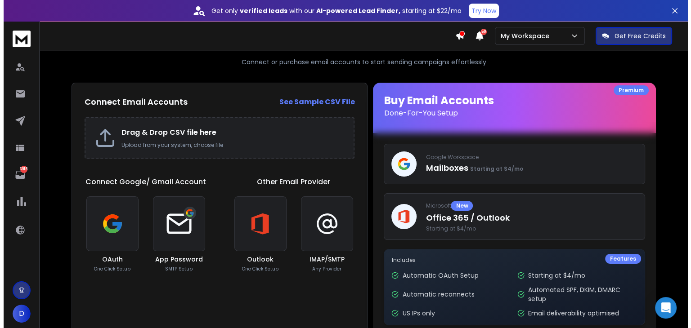
scroll to position [52, 0]
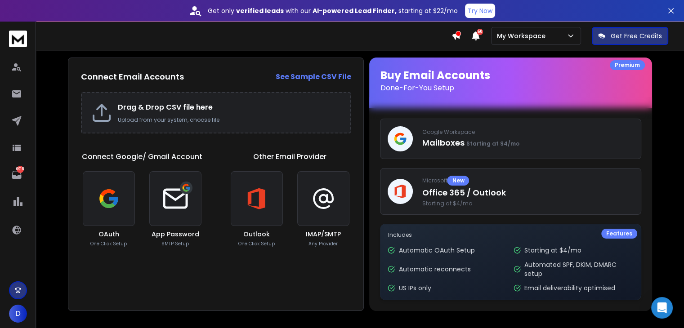
click at [263, 193] on icon at bounding box center [257, 198] width 18 height 21
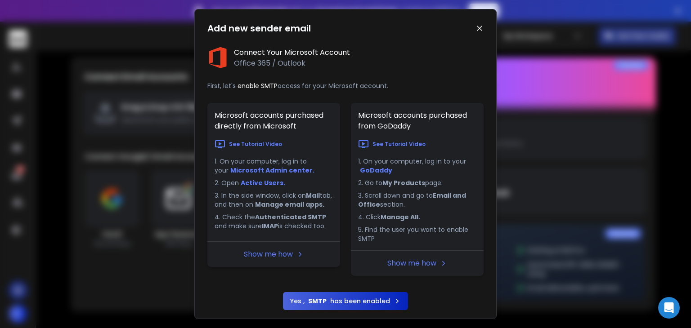
click at [324, 303] on b "SMTP" at bounding box center [317, 301] width 18 height 9
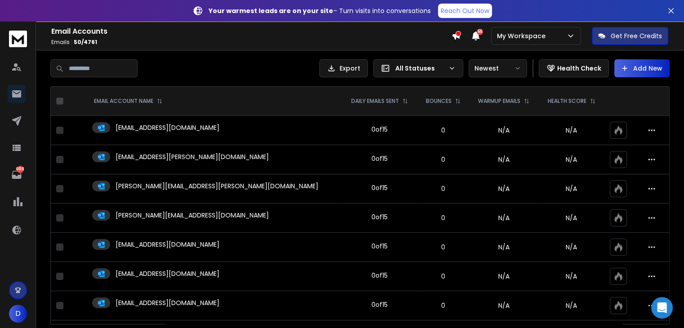
click at [639, 63] on button "Add New" at bounding box center [642, 68] width 55 height 18
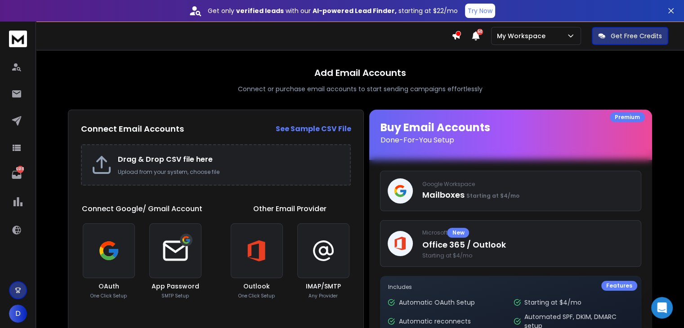
click at [265, 250] on icon at bounding box center [257, 250] width 18 height 21
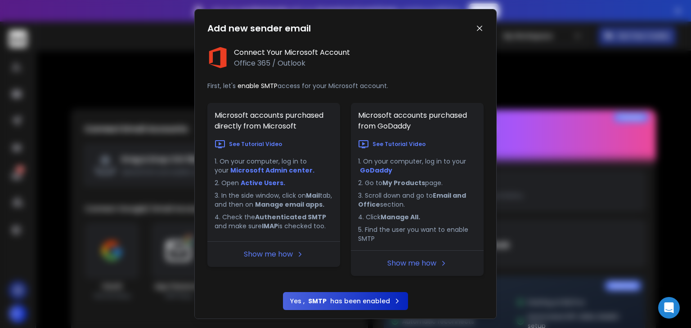
click at [347, 303] on button "Yes , SMTP has been enabled" at bounding box center [345, 301] width 125 height 18
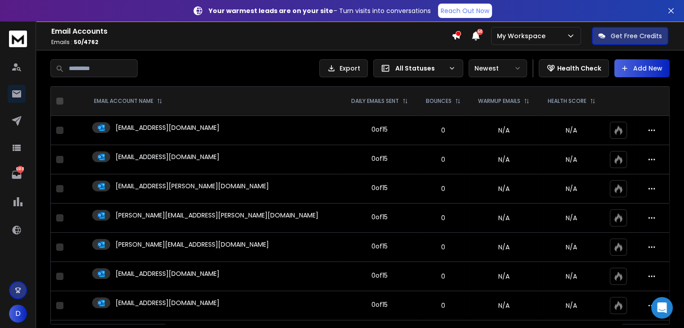
click at [657, 73] on button "Add New" at bounding box center [642, 68] width 55 height 18
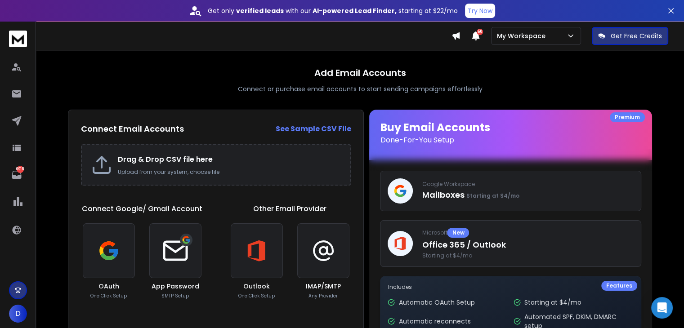
click at [270, 251] on div at bounding box center [257, 251] width 52 height 55
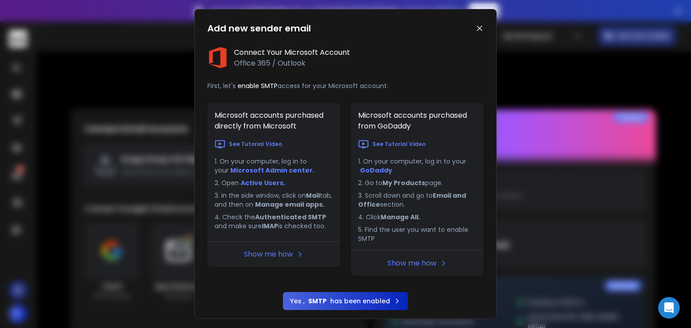
click at [320, 305] on b "SMTP" at bounding box center [317, 301] width 18 height 9
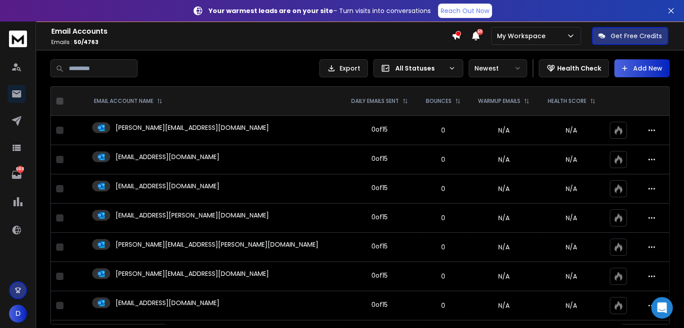
click at [648, 66] on button "Add New" at bounding box center [642, 68] width 55 height 18
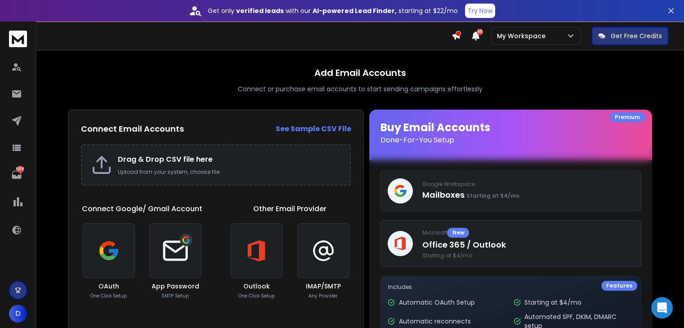
click at [264, 233] on div at bounding box center [257, 251] width 52 height 55
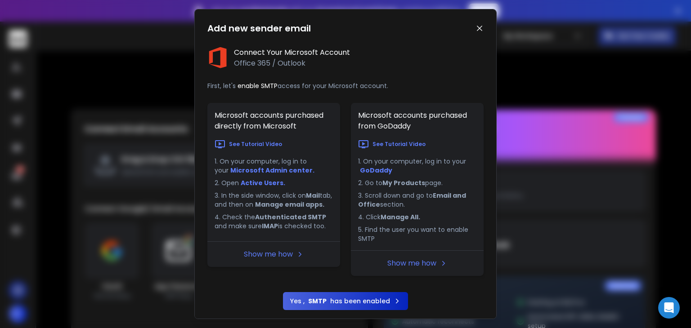
click at [332, 301] on button "Yes , SMTP has been enabled" at bounding box center [345, 301] width 125 height 18
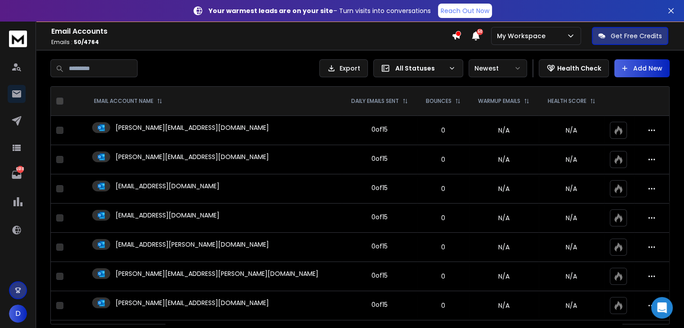
click at [624, 76] on button "Add New" at bounding box center [642, 68] width 55 height 18
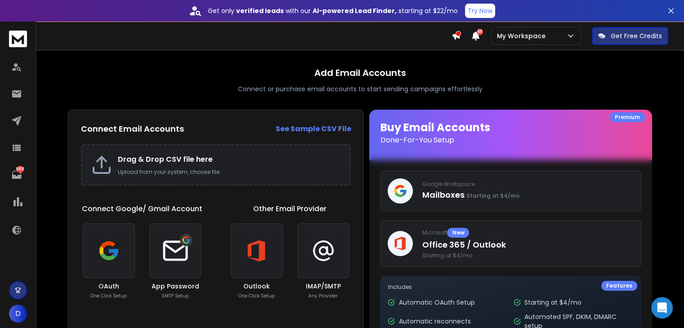
click at [259, 236] on div at bounding box center [257, 251] width 52 height 55
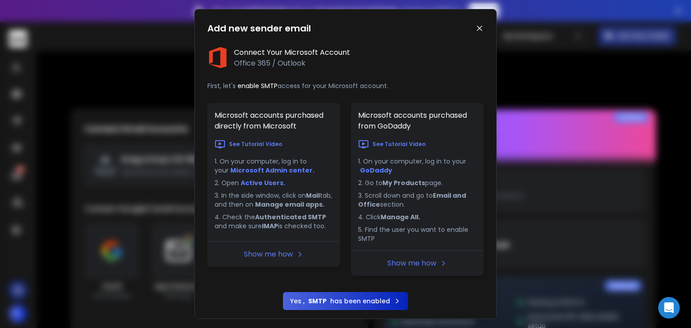
click at [313, 299] on b "SMTP" at bounding box center [317, 301] width 18 height 9
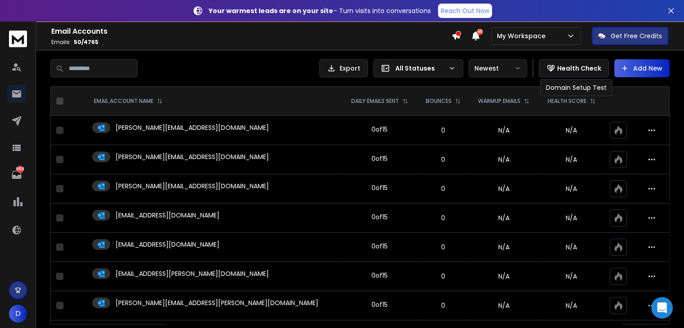
click at [630, 67] on button "Add New" at bounding box center [642, 68] width 55 height 18
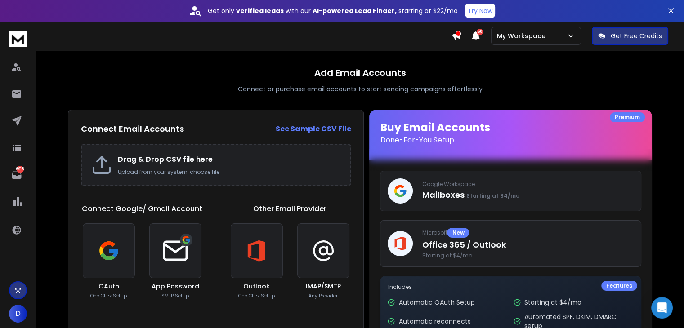
click at [269, 233] on div at bounding box center [257, 251] width 52 height 55
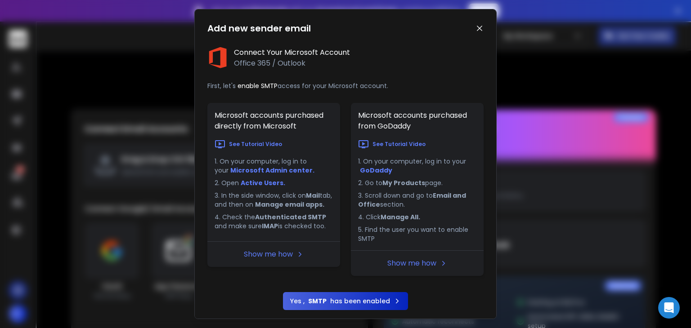
scroll to position [4, 0]
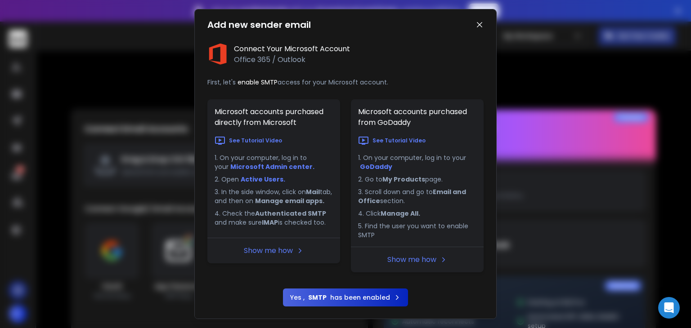
click at [331, 299] on button "Yes , SMTP has been enabled" at bounding box center [345, 298] width 125 height 18
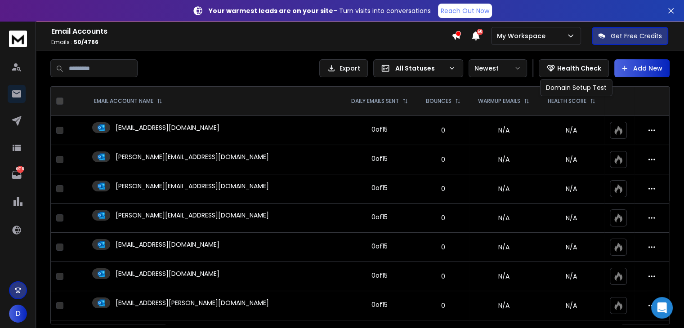
click at [635, 60] on button "Add New" at bounding box center [642, 68] width 55 height 18
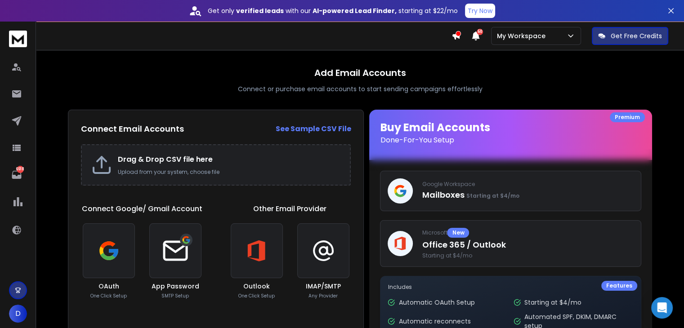
click at [248, 241] on icon at bounding box center [256, 251] width 21 height 21
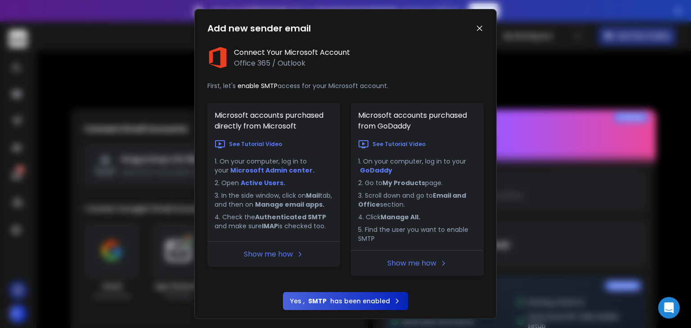
click at [318, 292] on button "Yes , SMTP has been enabled" at bounding box center [345, 301] width 125 height 18
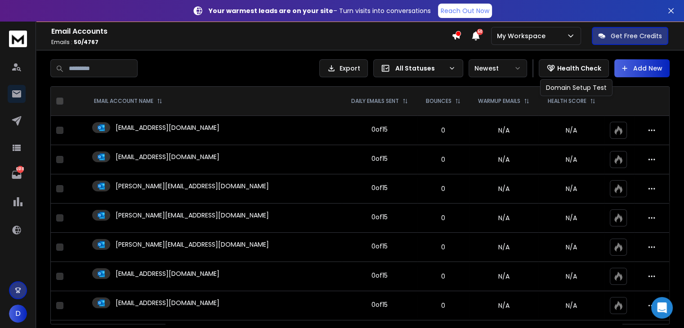
click at [632, 64] on button "Add New" at bounding box center [642, 68] width 55 height 18
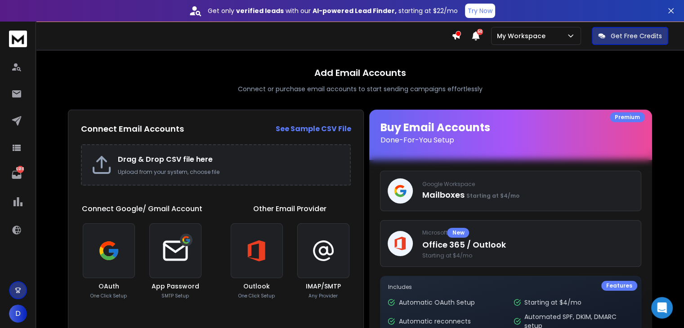
click at [265, 251] on icon at bounding box center [257, 250] width 18 height 21
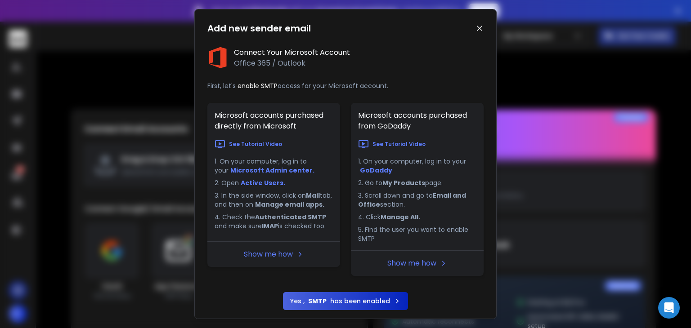
click at [302, 292] on button "Yes , SMTP has been enabled" at bounding box center [345, 301] width 125 height 18
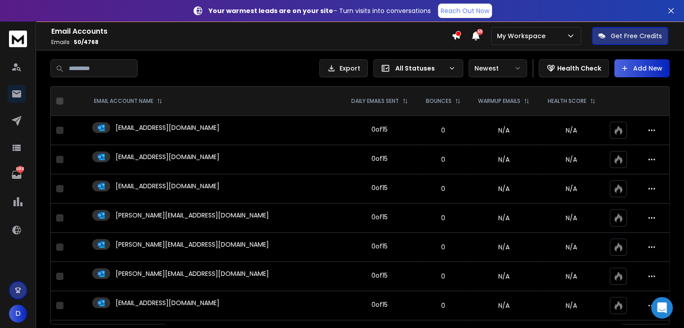
click at [623, 72] on button "Add New" at bounding box center [642, 68] width 55 height 18
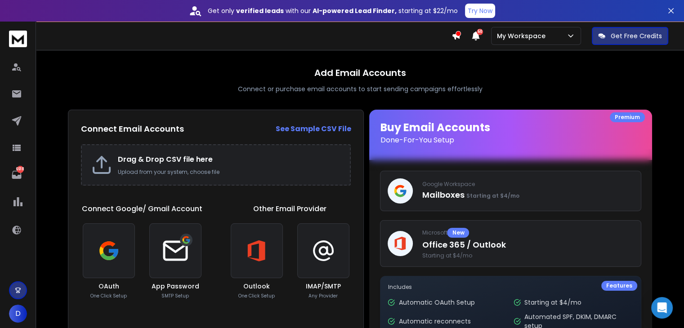
click at [265, 245] on icon at bounding box center [257, 250] width 18 height 21
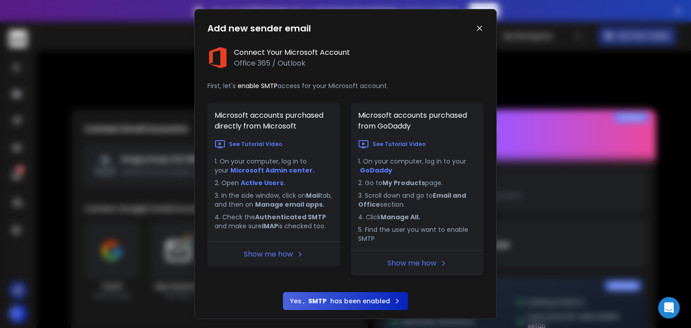
click at [345, 305] on button "Yes , SMTP has been enabled" at bounding box center [345, 301] width 125 height 18
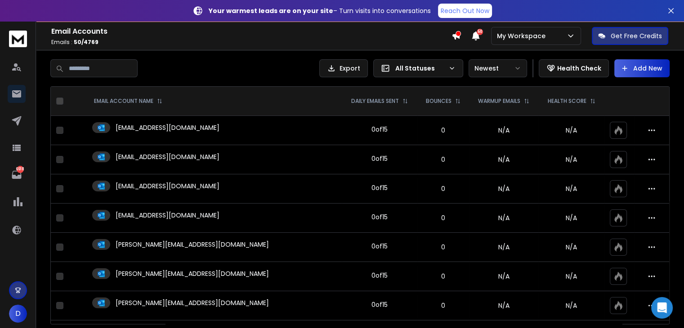
click at [640, 63] on button "Add New" at bounding box center [642, 68] width 55 height 18
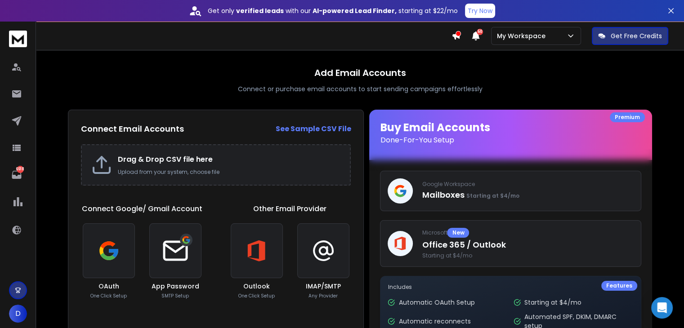
click at [243, 251] on div at bounding box center [257, 251] width 52 height 55
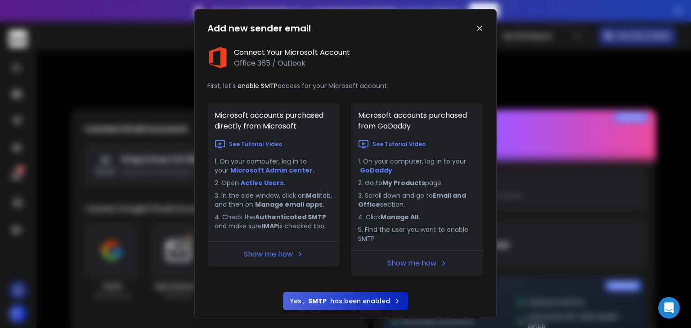
click at [327, 304] on b "SMTP" at bounding box center [317, 301] width 18 height 9
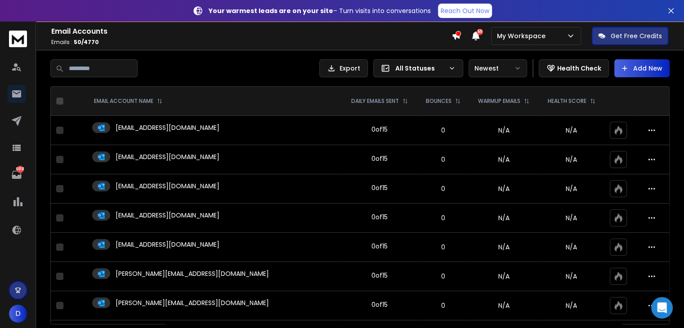
click at [624, 67] on icon at bounding box center [625, 68] width 6 height 6
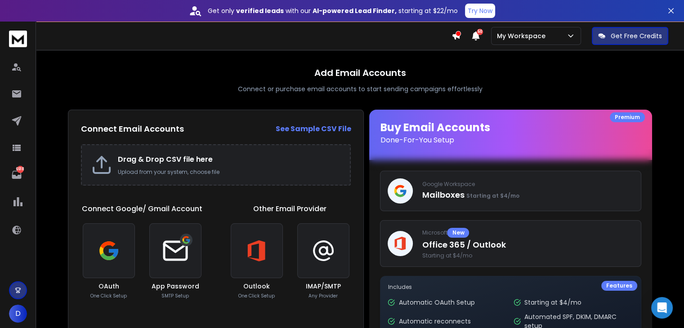
click at [253, 253] on icon at bounding box center [256, 251] width 21 height 21
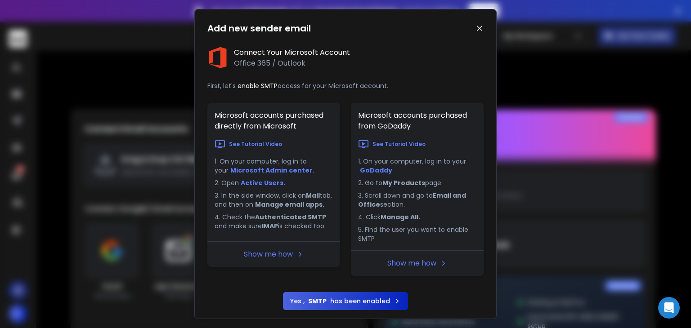
click at [316, 293] on button "Yes , SMTP has been enabled" at bounding box center [345, 301] width 125 height 18
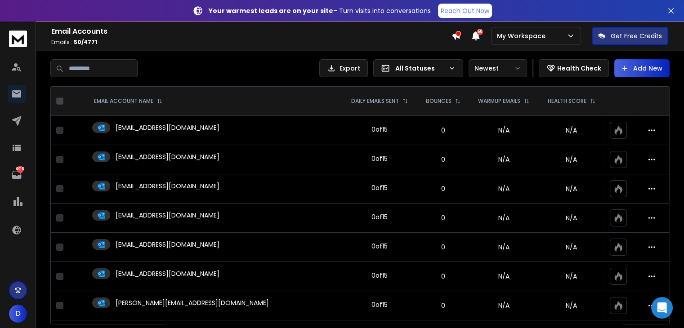
click at [623, 71] on icon at bounding box center [625, 68] width 6 height 6
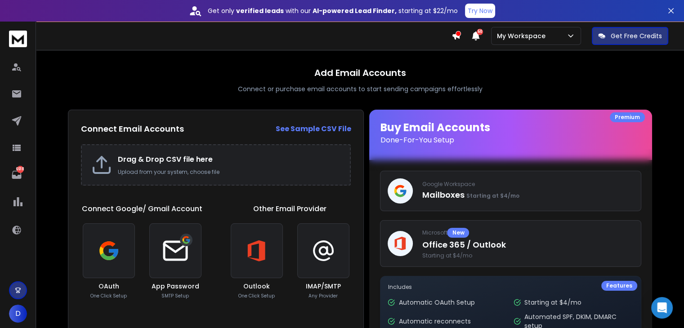
click at [247, 251] on icon at bounding box center [256, 251] width 21 height 21
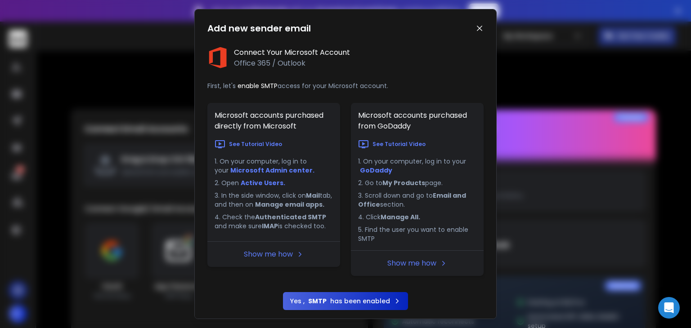
click at [313, 306] on button "Yes , SMTP has been enabled" at bounding box center [345, 301] width 125 height 18
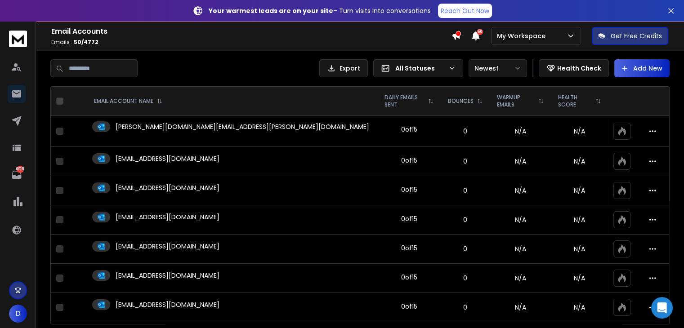
click at [628, 72] on button "Add New" at bounding box center [642, 68] width 55 height 18
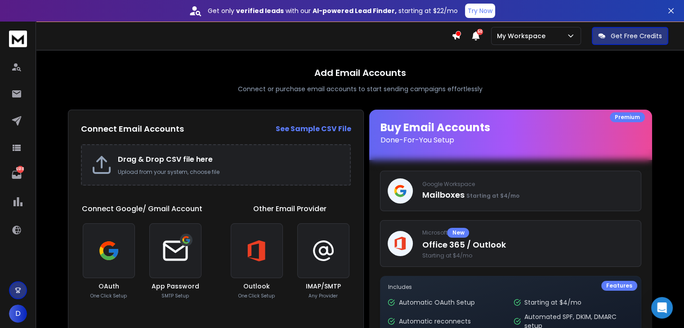
click at [268, 265] on div at bounding box center [257, 251] width 52 height 55
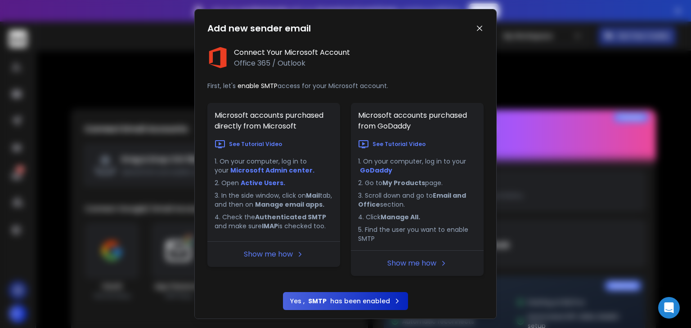
click at [337, 297] on button "Yes , SMTP has been enabled" at bounding box center [345, 301] width 125 height 18
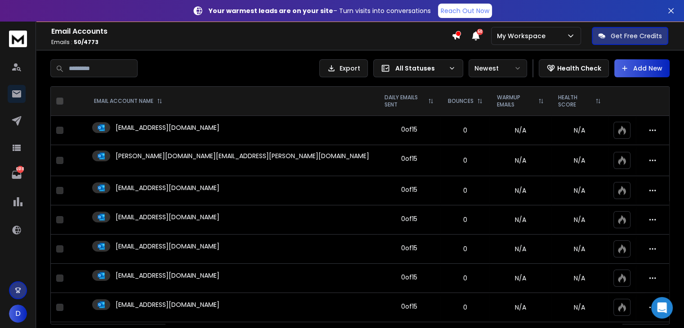
click at [646, 67] on button "Add New" at bounding box center [642, 68] width 55 height 18
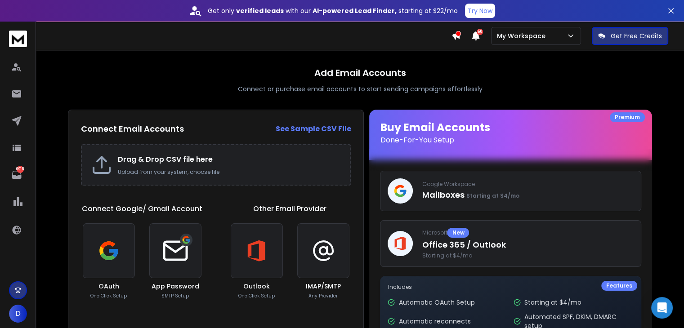
click at [257, 252] on icon at bounding box center [256, 251] width 21 height 21
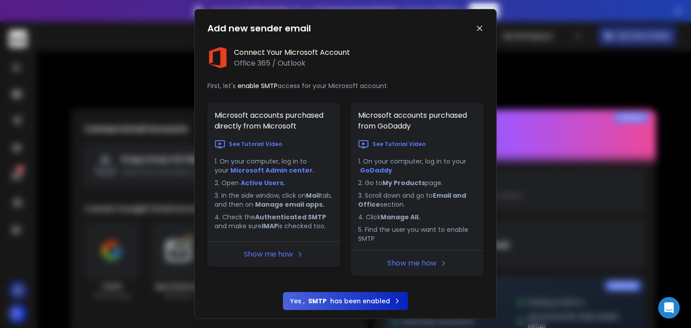
click at [296, 303] on button "Yes , SMTP has been enabled" at bounding box center [345, 301] width 125 height 18
click at [330, 296] on button "Yes , SMTP has been enabled" at bounding box center [345, 301] width 125 height 18
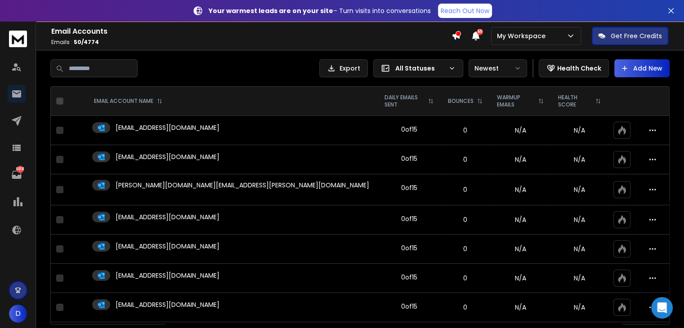
click at [640, 72] on button "Add New" at bounding box center [642, 68] width 55 height 18
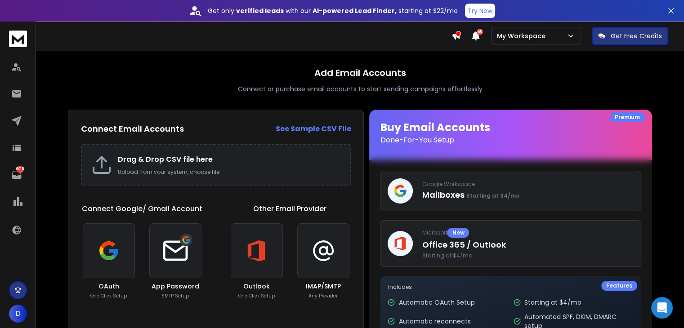
click at [257, 226] on div at bounding box center [257, 251] width 52 height 55
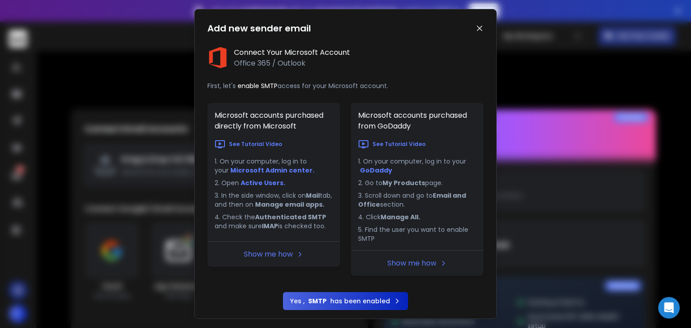
click at [320, 308] on button "Yes , SMTP has been enabled" at bounding box center [345, 301] width 125 height 18
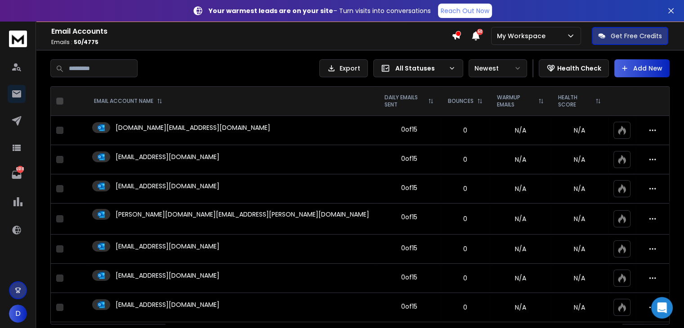
click at [637, 65] on button "Add New" at bounding box center [642, 68] width 55 height 18
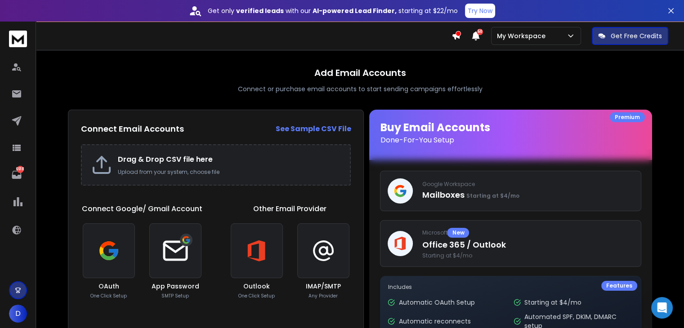
click at [229, 265] on div "Connect Google/ Gmail Account OAuth One Click Setup App Password SMTP Setup Oth…" at bounding box center [216, 252] width 270 height 96
click at [234, 261] on div at bounding box center [257, 251] width 52 height 55
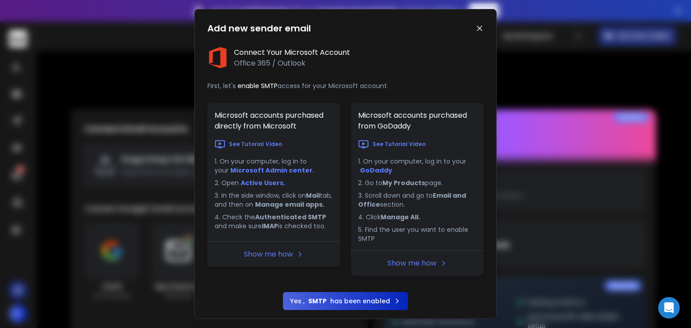
click at [327, 305] on button "Yes , SMTP has been enabled" at bounding box center [345, 301] width 125 height 18
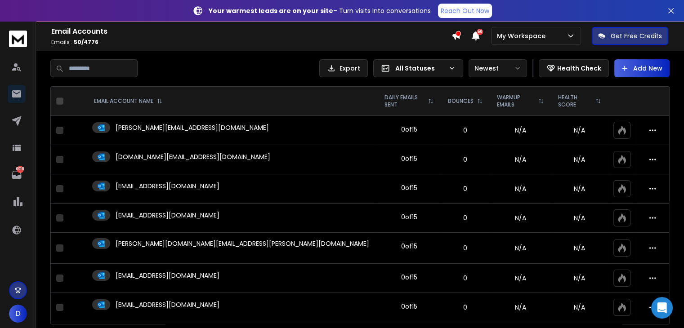
click at [619, 68] on button "Add New" at bounding box center [642, 68] width 55 height 18
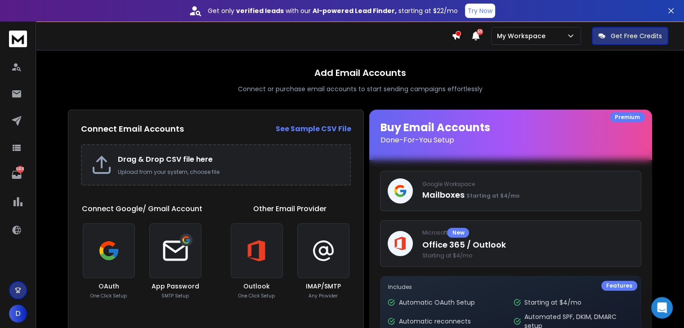
click at [243, 248] on div at bounding box center [257, 251] width 52 height 55
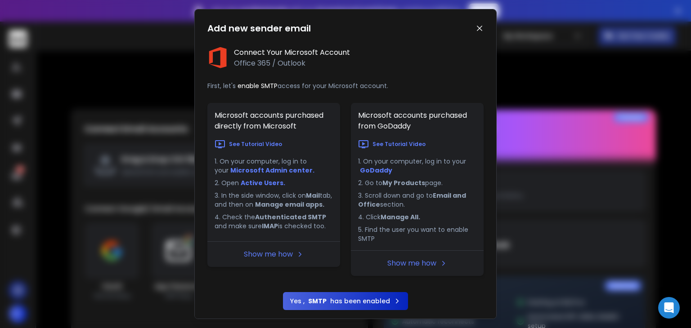
click at [346, 309] on button "Yes , SMTP has been enabled" at bounding box center [345, 301] width 125 height 18
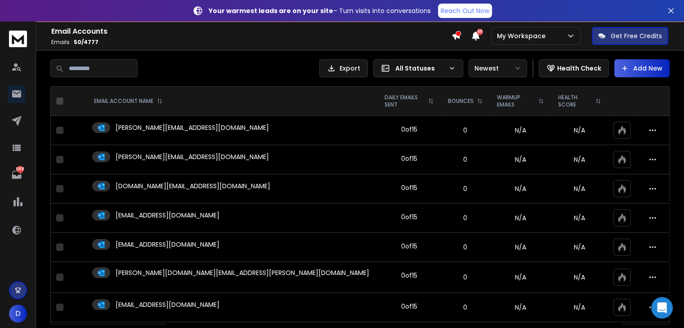
click at [647, 66] on button "Add New" at bounding box center [642, 68] width 55 height 18
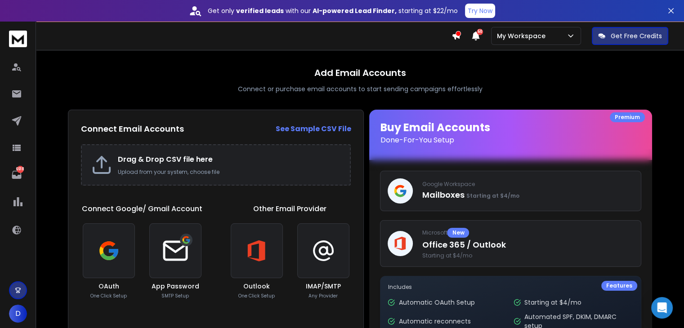
click at [287, 278] on div "Outlook One Click Setup IMAP/SMTP Any Provider" at bounding box center [290, 262] width 122 height 76
click at [269, 270] on div at bounding box center [257, 251] width 52 height 55
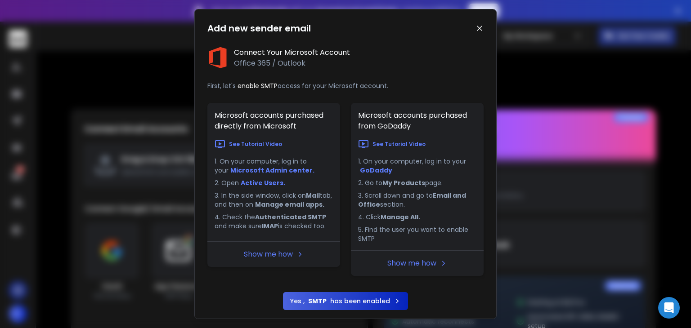
click at [353, 304] on button "Yes , SMTP has been enabled" at bounding box center [345, 301] width 125 height 18
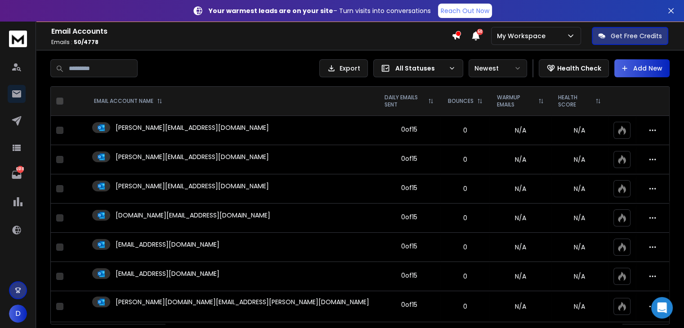
click at [636, 69] on button "Add New" at bounding box center [642, 68] width 55 height 18
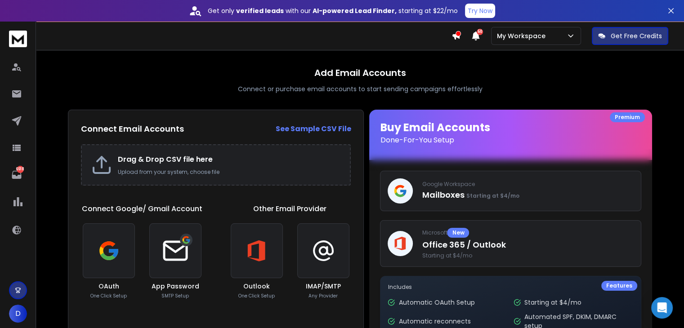
click at [277, 269] on div at bounding box center [257, 251] width 52 height 55
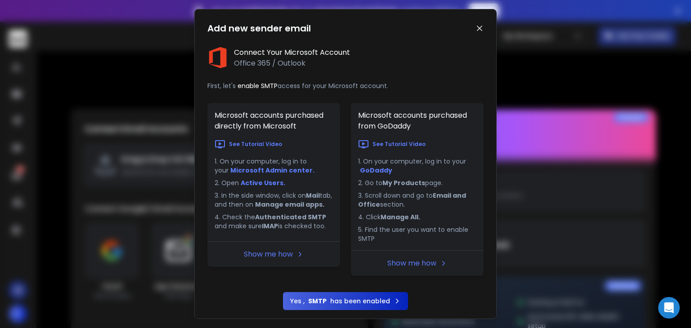
click at [321, 296] on button "Yes , SMTP has been enabled" at bounding box center [345, 301] width 125 height 18
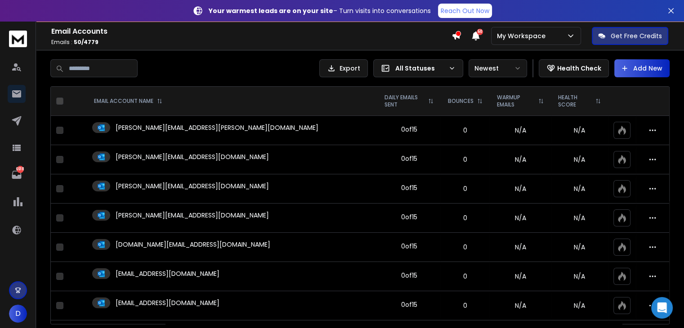
click at [639, 64] on button "Add New" at bounding box center [642, 68] width 55 height 18
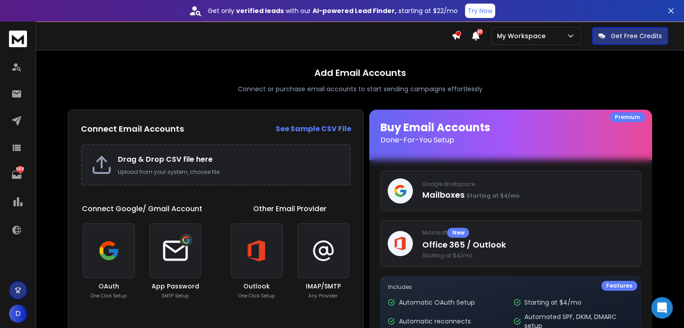
click at [271, 246] on div at bounding box center [257, 251] width 52 height 55
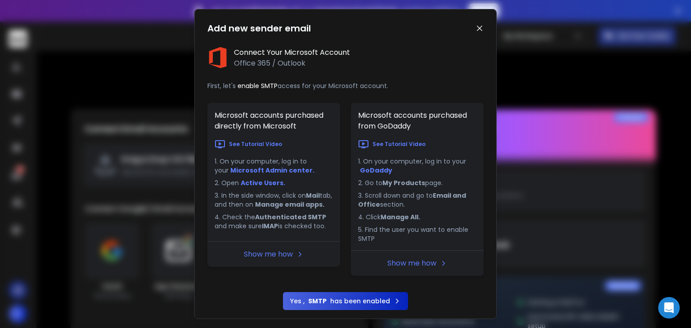
click at [313, 297] on b "SMTP" at bounding box center [317, 301] width 18 height 9
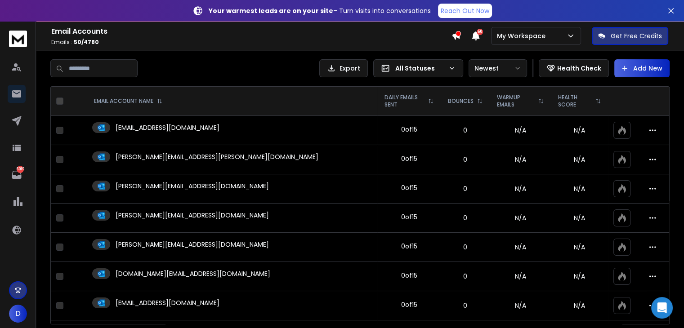
click at [641, 62] on button "Add New" at bounding box center [642, 68] width 55 height 18
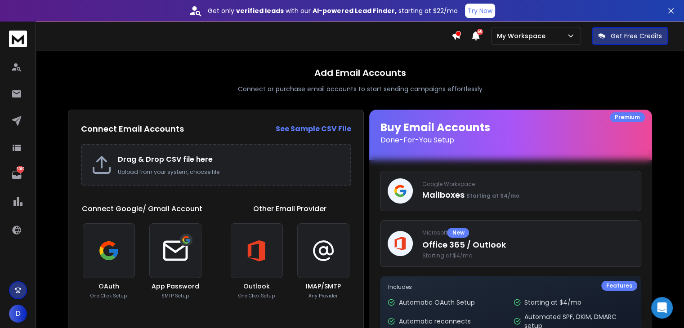
click at [250, 256] on icon at bounding box center [257, 250] width 18 height 21
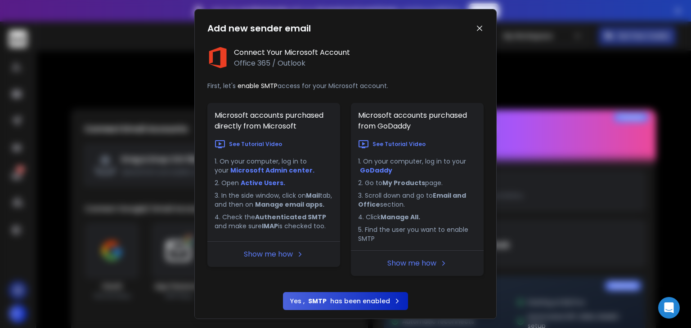
click at [332, 295] on button "Yes , SMTP has been enabled" at bounding box center [345, 301] width 125 height 18
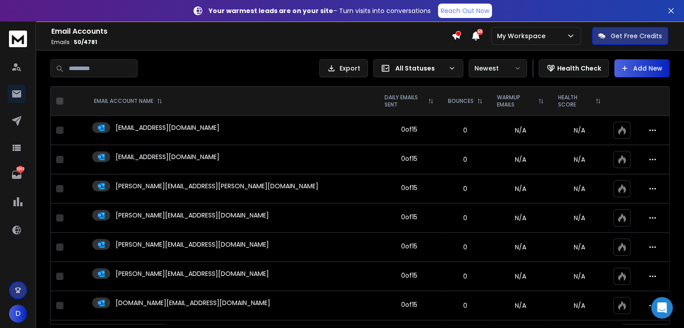
click at [639, 62] on button "Add New" at bounding box center [642, 68] width 55 height 18
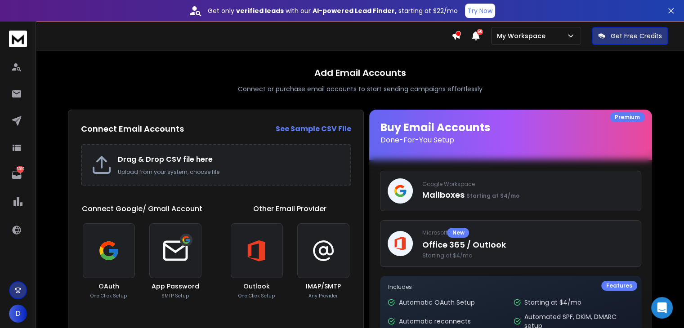
click at [256, 248] on icon at bounding box center [256, 251] width 21 height 21
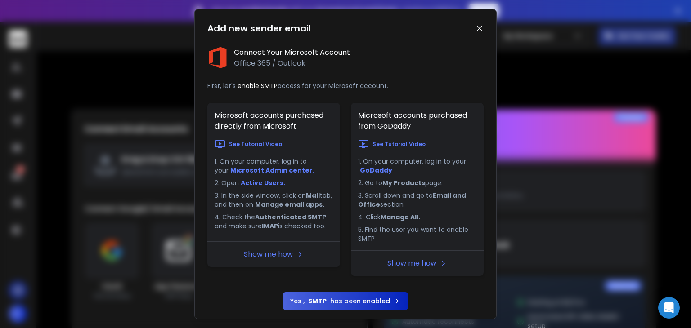
click at [360, 296] on button "Yes , SMTP has been enabled" at bounding box center [345, 301] width 125 height 18
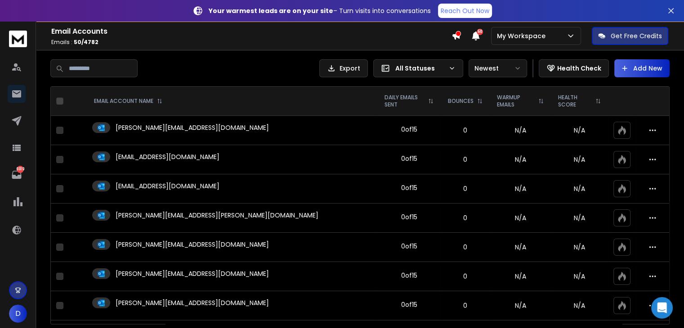
click at [633, 67] on button "Add New" at bounding box center [642, 68] width 55 height 18
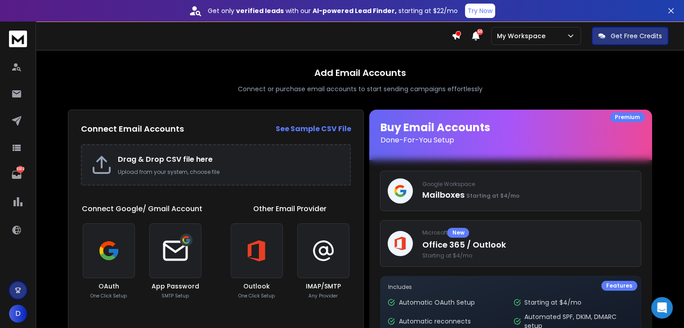
click at [247, 247] on icon at bounding box center [256, 251] width 21 height 21
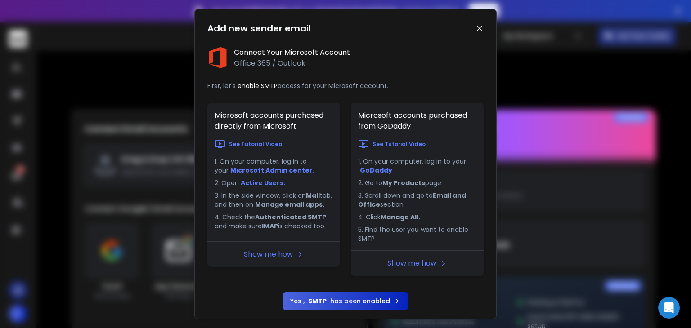
click at [307, 288] on div "Yes , SMTP has been enabled" at bounding box center [345, 297] width 276 height 25
click at [311, 298] on b "SMTP" at bounding box center [317, 301] width 18 height 9
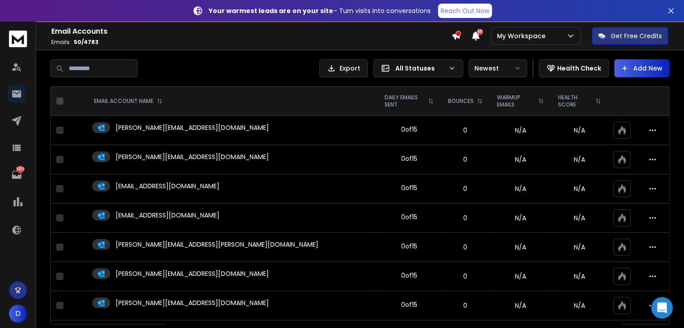
click at [638, 72] on button "Add New" at bounding box center [642, 68] width 55 height 18
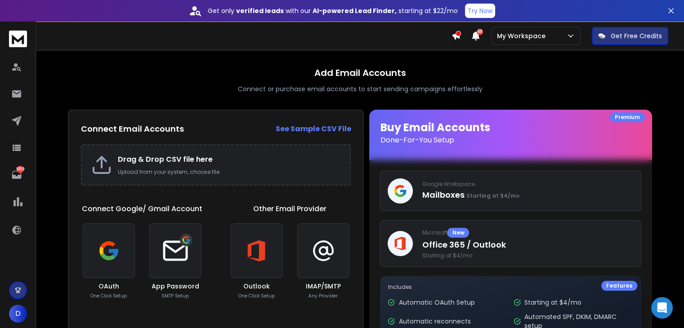
click at [242, 257] on div at bounding box center [257, 251] width 52 height 55
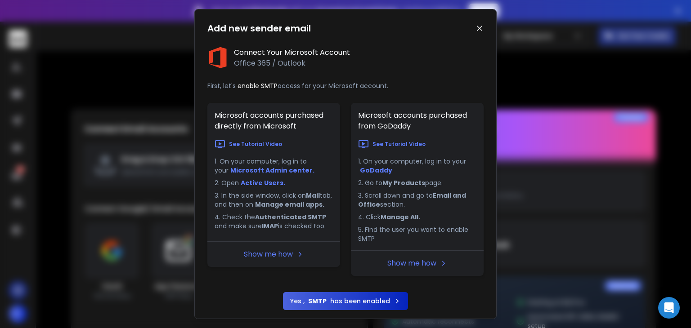
click at [319, 299] on b "SMTP" at bounding box center [317, 301] width 18 height 9
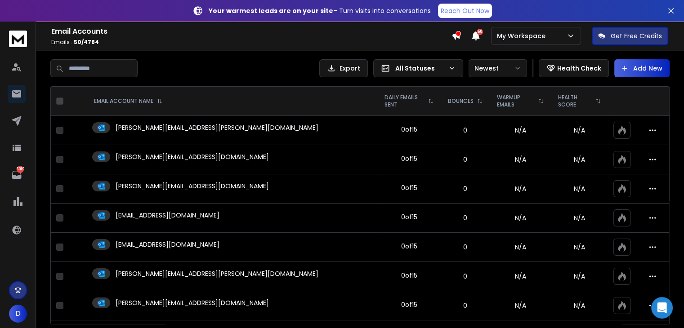
click at [629, 60] on button "Add New" at bounding box center [642, 68] width 55 height 18
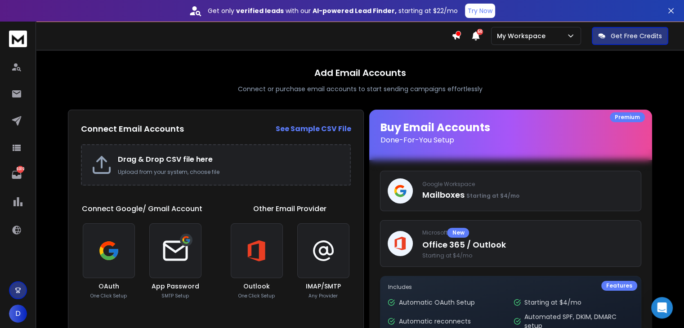
click at [245, 261] on div at bounding box center [257, 251] width 52 height 55
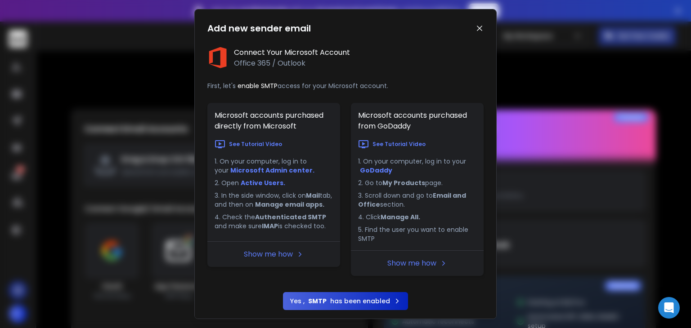
click at [364, 297] on button "Yes , SMTP has been enabled" at bounding box center [345, 301] width 125 height 18
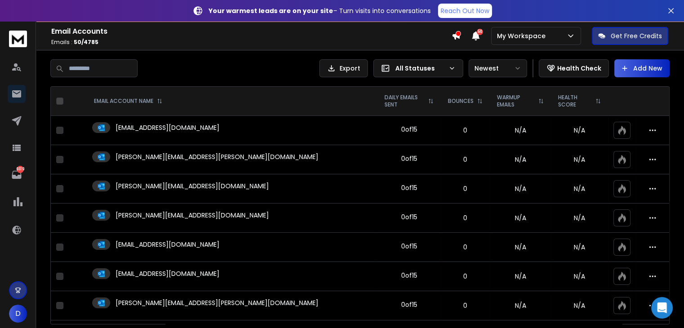
click at [618, 73] on button "Add New" at bounding box center [642, 68] width 55 height 18
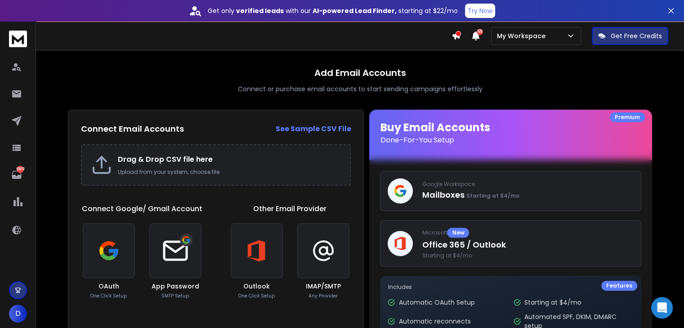
click at [275, 234] on div at bounding box center [257, 251] width 52 height 55
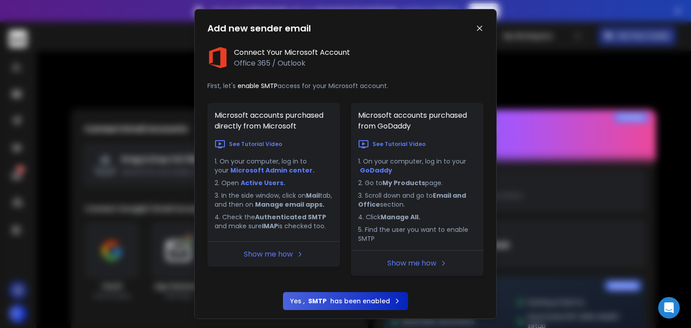
click at [311, 297] on b "SMTP" at bounding box center [317, 301] width 18 height 9
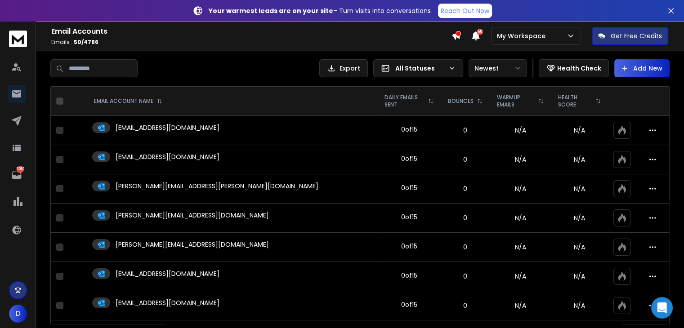
click at [637, 63] on button "Add New" at bounding box center [642, 68] width 55 height 18
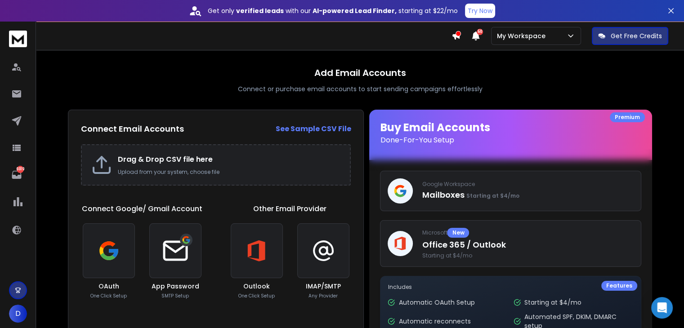
click at [266, 264] on div at bounding box center [257, 251] width 52 height 55
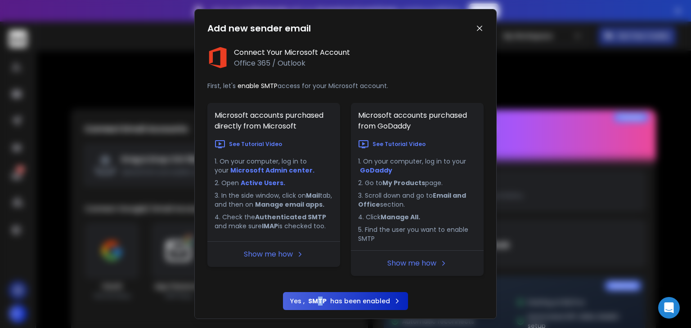
click at [317, 288] on div "Yes , SMTP has been enabled" at bounding box center [345, 297] width 276 height 25
click at [324, 295] on button "Yes , SMTP has been enabled" at bounding box center [345, 301] width 125 height 18
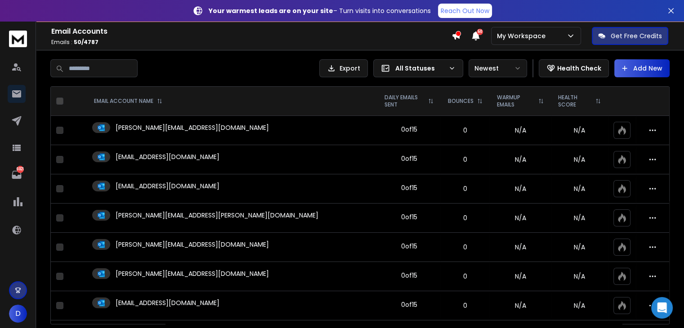
click at [632, 74] on button "Add New" at bounding box center [642, 68] width 55 height 18
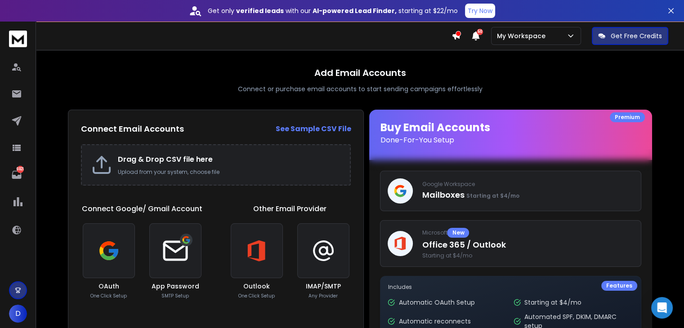
click at [254, 260] on icon at bounding box center [256, 251] width 21 height 21
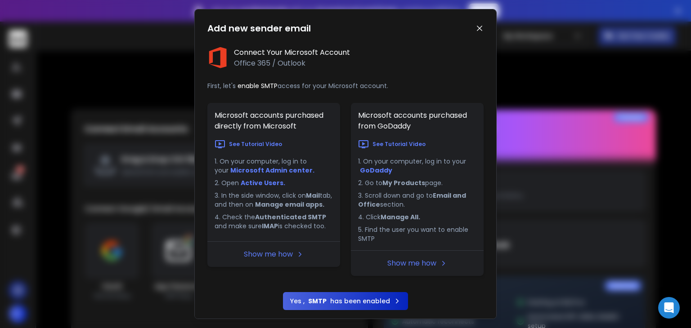
click at [333, 293] on button "Yes , SMTP has been enabled" at bounding box center [345, 301] width 125 height 18
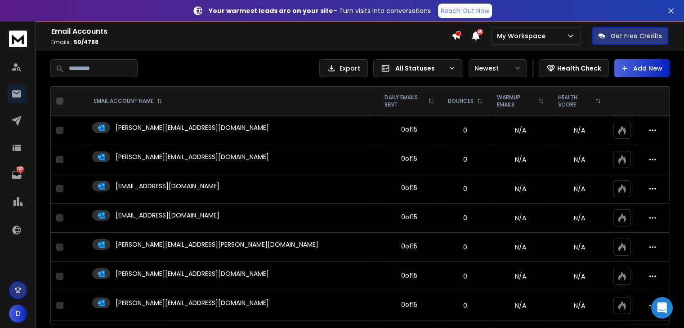
click at [630, 66] on button "Add New" at bounding box center [642, 68] width 55 height 18
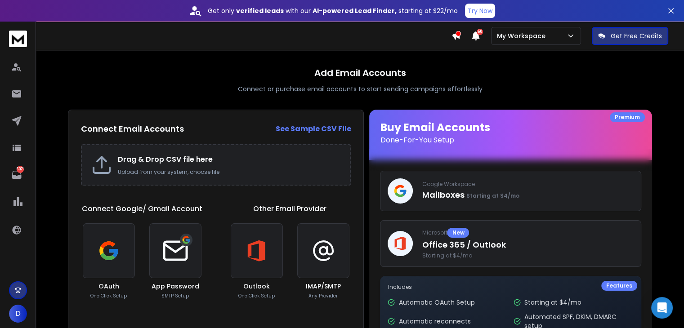
click at [255, 260] on icon at bounding box center [256, 251] width 21 height 21
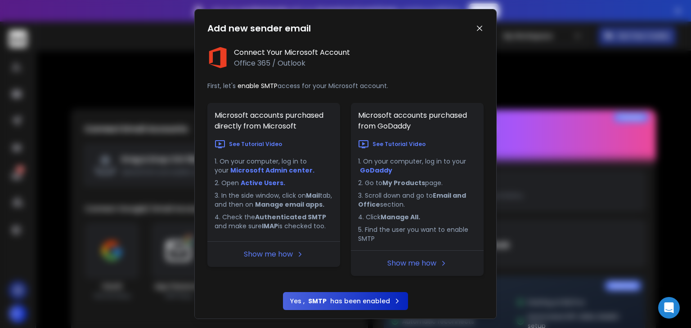
click at [327, 299] on b "SMTP" at bounding box center [317, 301] width 18 height 9
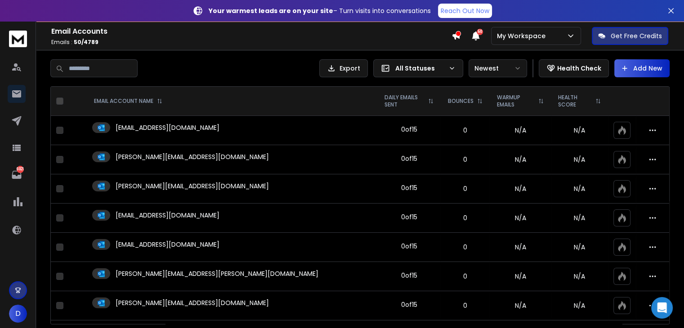
click at [630, 70] on button "Add New" at bounding box center [642, 68] width 55 height 18
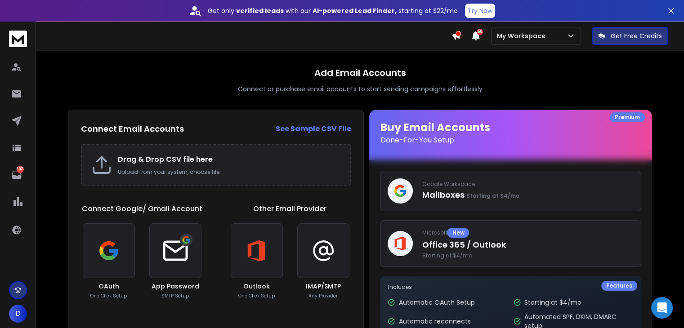
click at [255, 248] on icon at bounding box center [256, 251] width 21 height 21
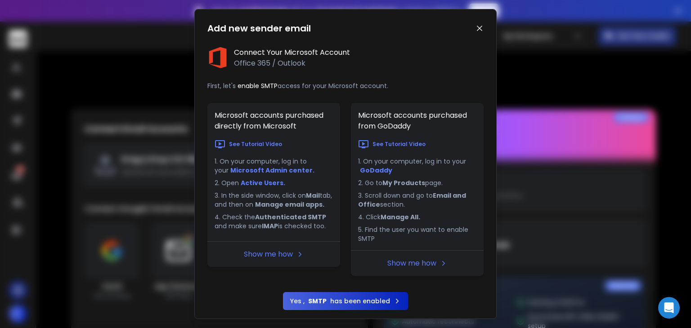
click at [333, 305] on button "Yes , SMTP has been enabled" at bounding box center [345, 301] width 125 height 18
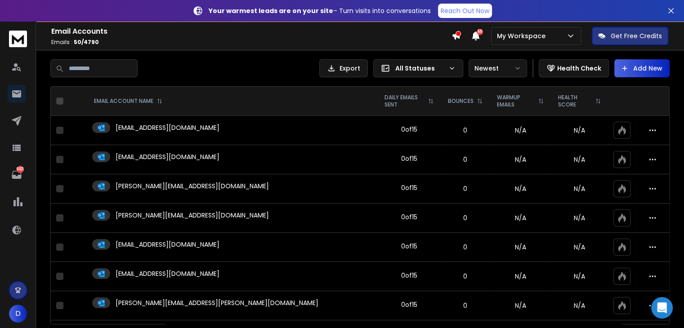
click at [637, 67] on button "Add New" at bounding box center [642, 68] width 55 height 18
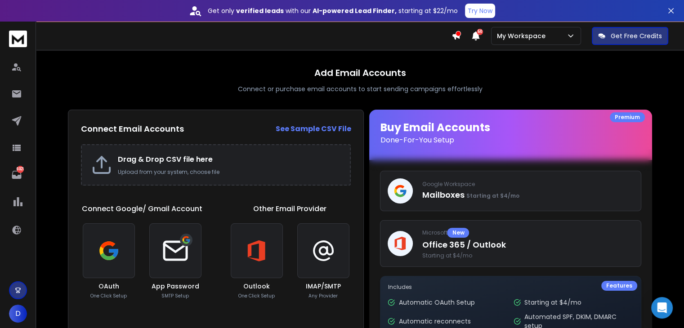
click at [257, 246] on icon at bounding box center [256, 251] width 21 height 21
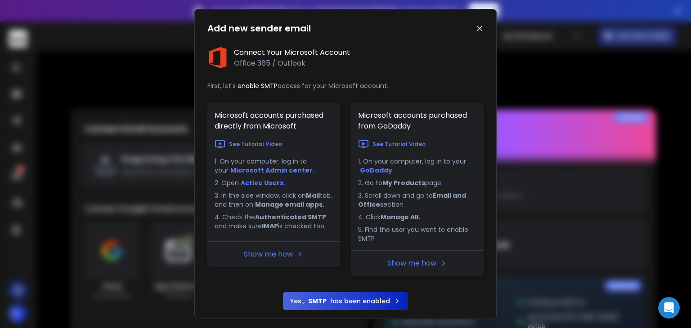
click at [331, 303] on button "Yes , SMTP has been enabled" at bounding box center [345, 301] width 125 height 18
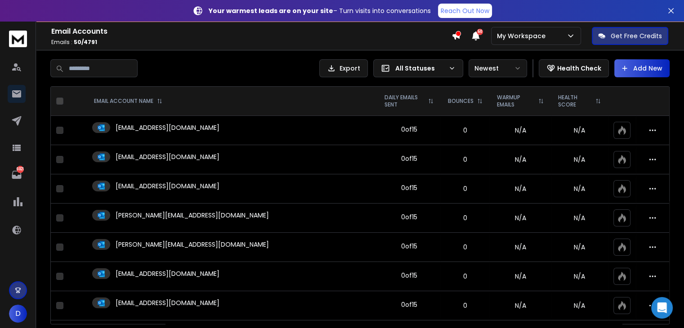
click at [238, 58] on div "Export All Statuses Newest Health Check Add New EMAIL ACCOUNT NAME DAILY EMAILS…" at bounding box center [360, 191] width 648 height 283
click at [22, 312] on span "D" at bounding box center [18, 314] width 18 height 18
